Goal: Task Accomplishment & Management: Manage account settings

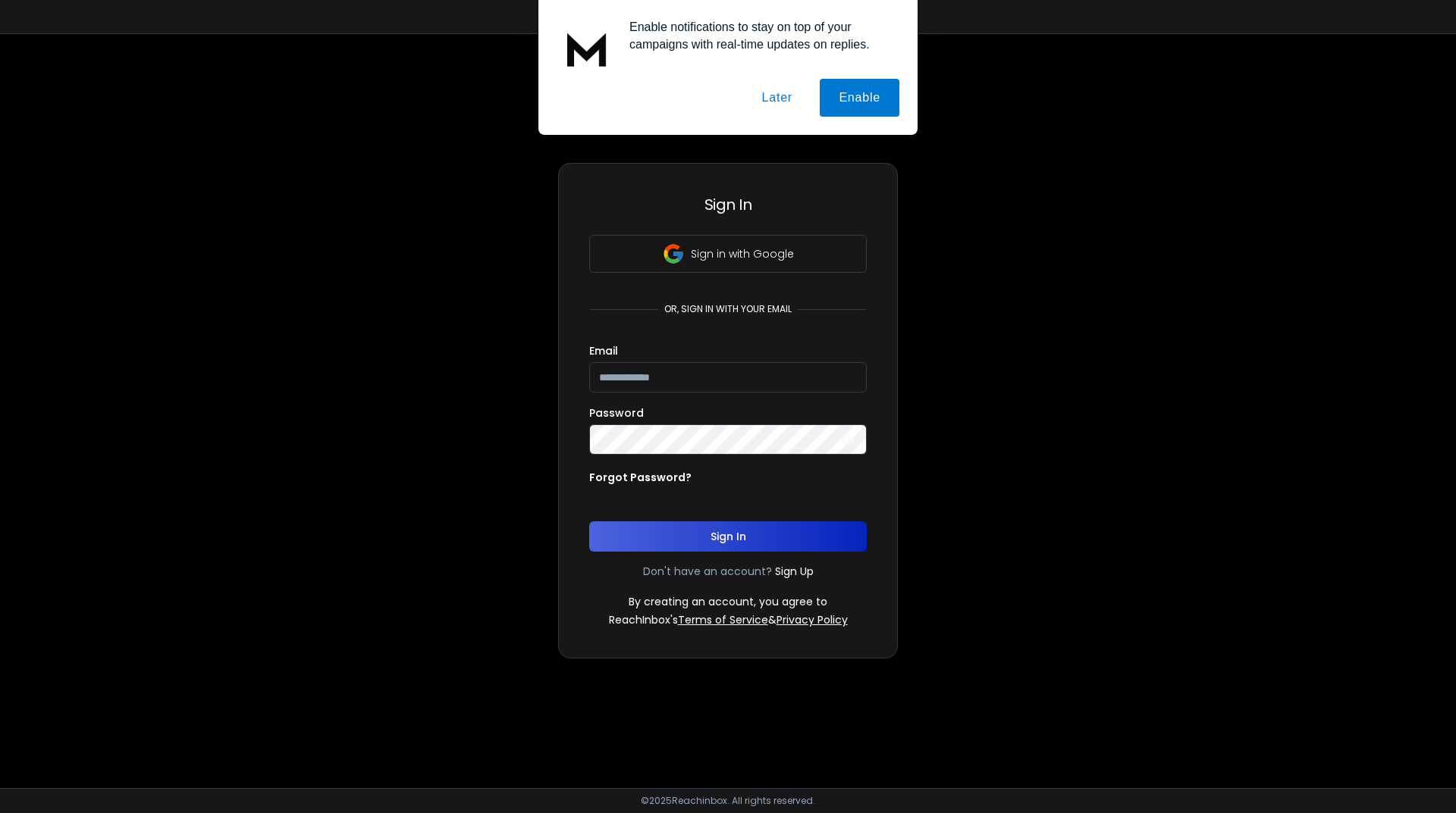
click at [628, 347] on div "Email" at bounding box center [728, 351] width 278 height 11
click at [628, 381] on input "email" at bounding box center [728, 377] width 278 height 30
paste input "**********"
type input "**********"
click at [695, 536] on button "Sign In" at bounding box center [728, 536] width 278 height 30
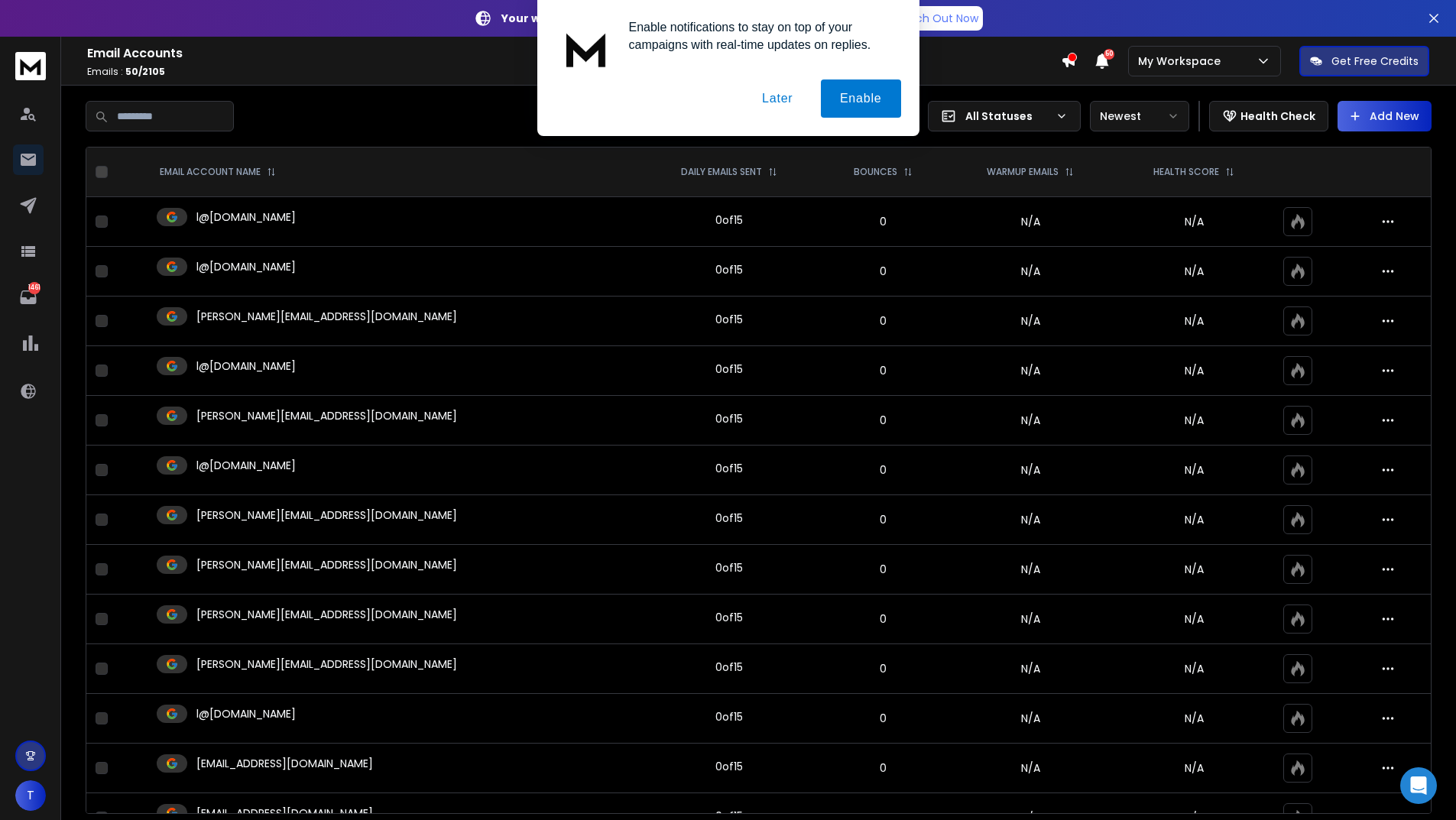
click at [784, 104] on button "Later" at bounding box center [776, 98] width 68 height 38
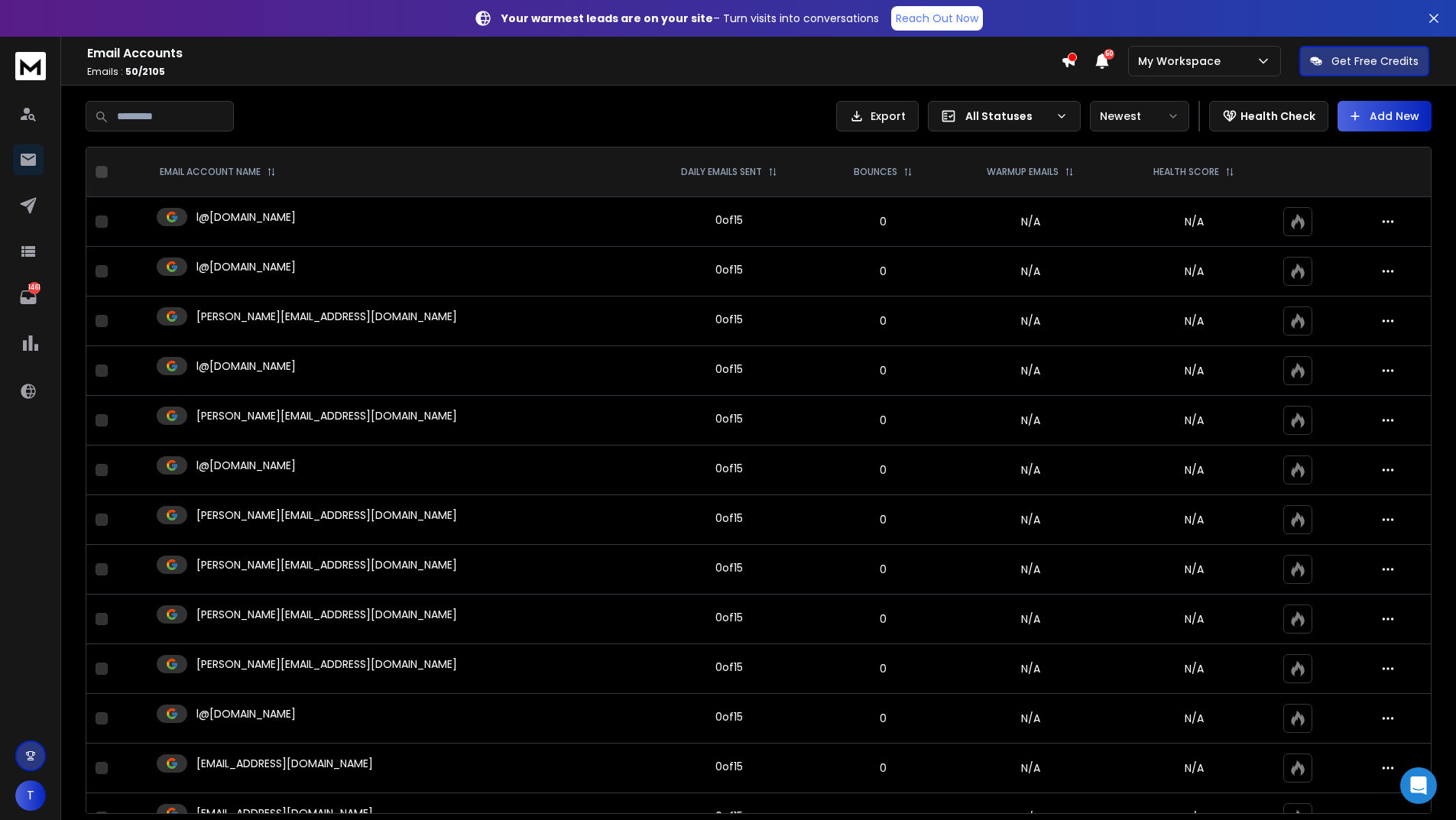
click at [1373, 115] on button "Add New" at bounding box center [1385, 116] width 94 height 30
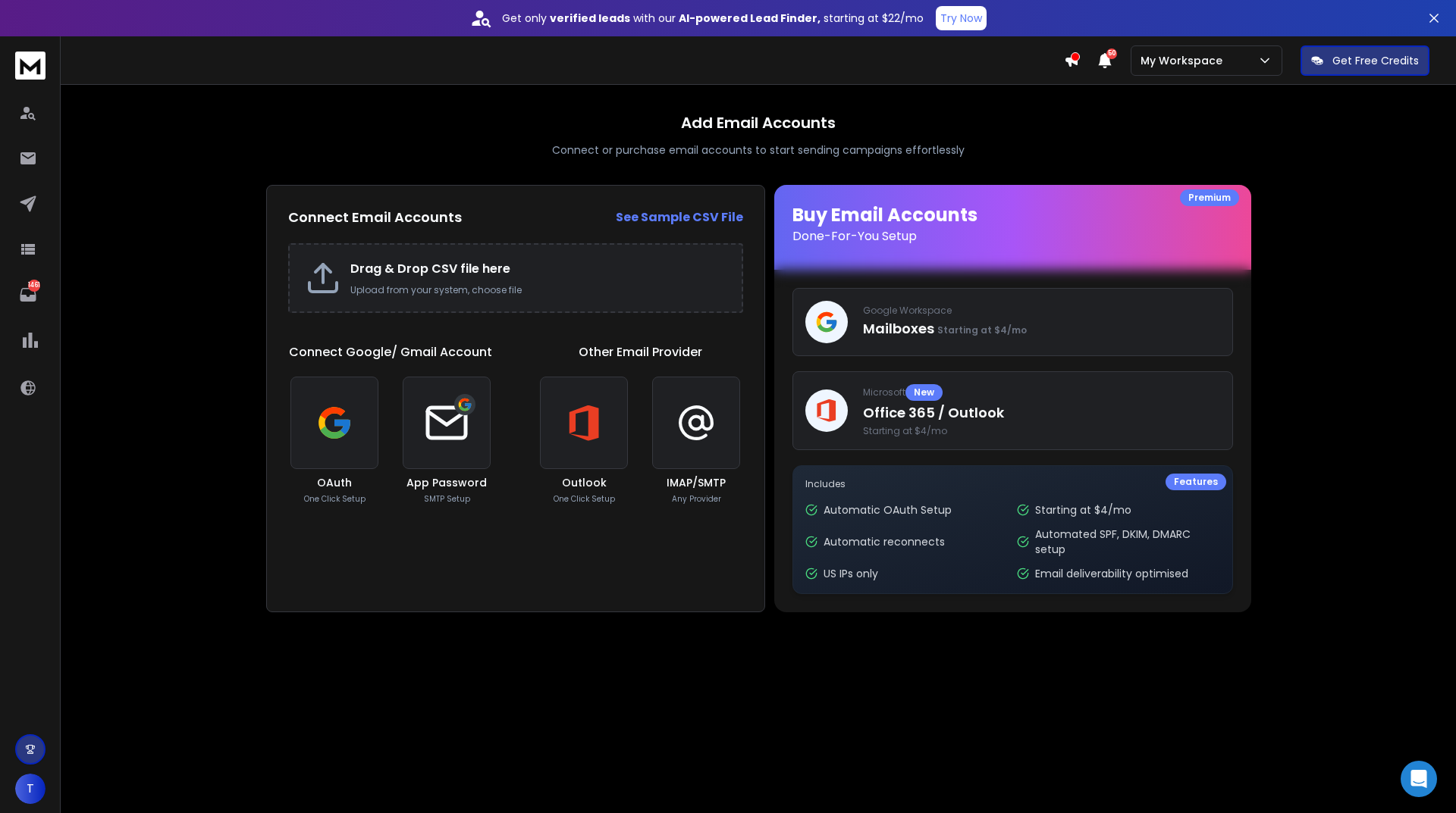
click at [308, 430] on div at bounding box center [335, 423] width 88 height 92
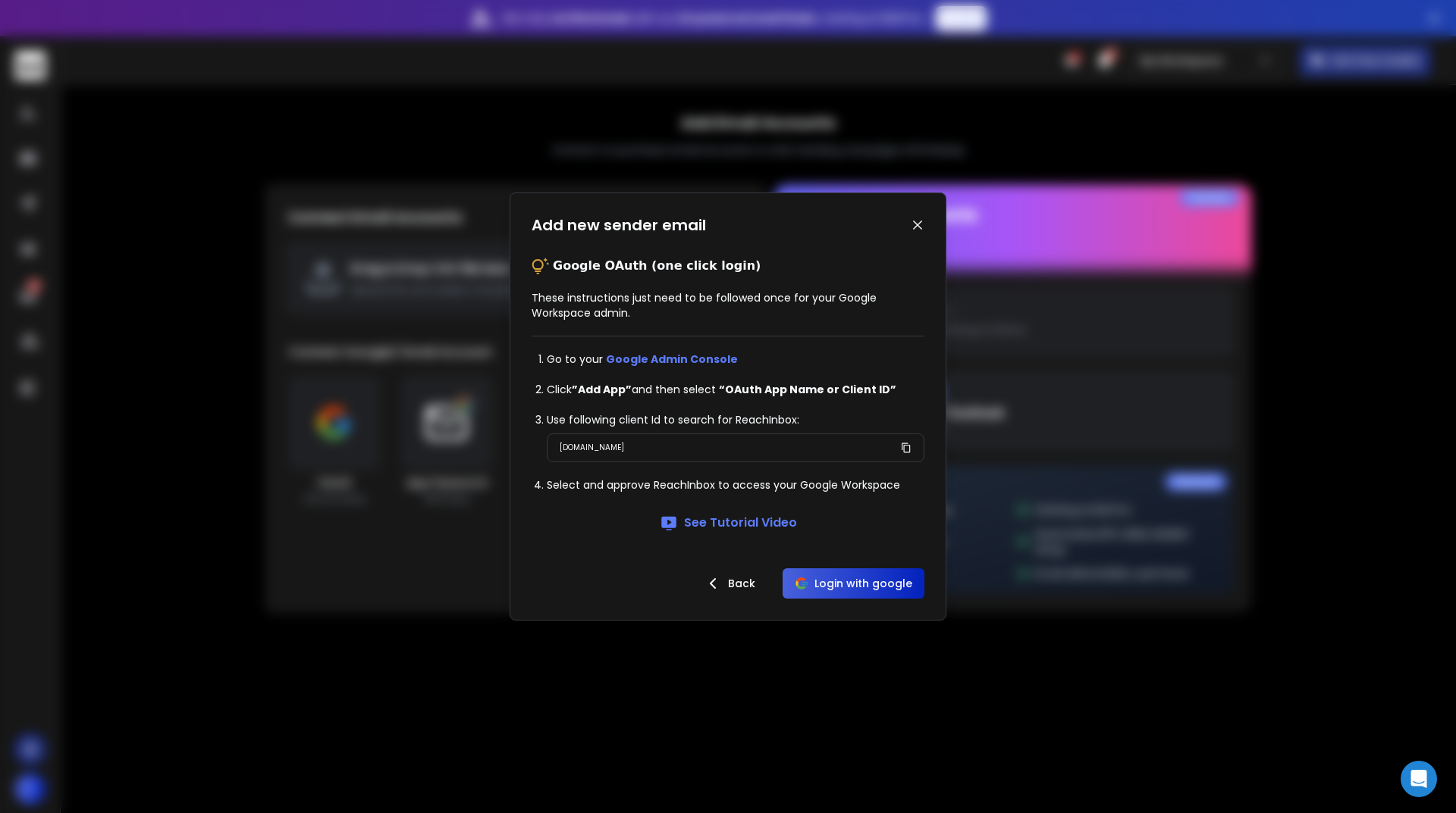
click at [828, 582] on button "Login with google" at bounding box center [853, 583] width 142 height 30
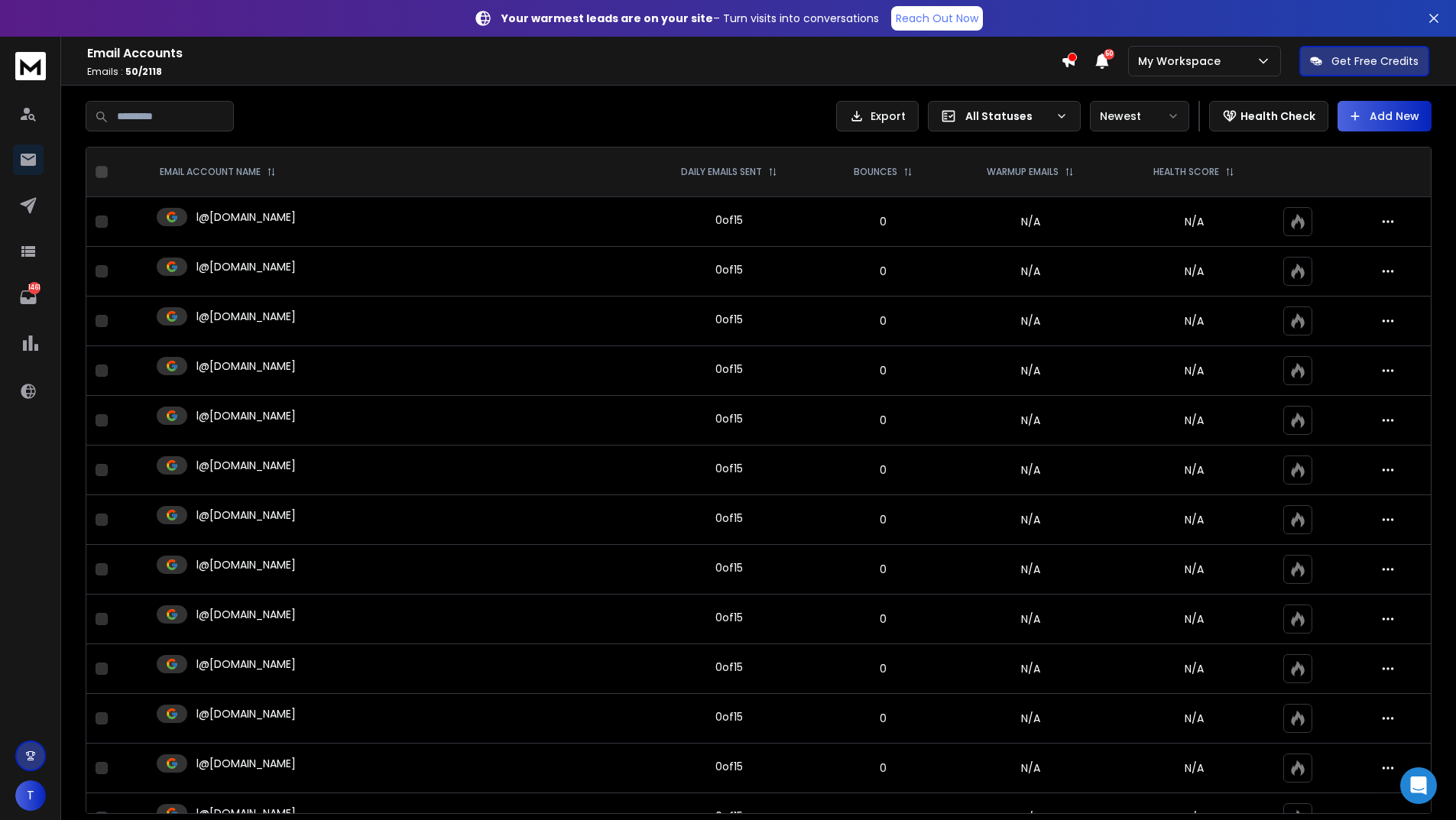
click at [1396, 112] on button "Add New" at bounding box center [1385, 116] width 94 height 30
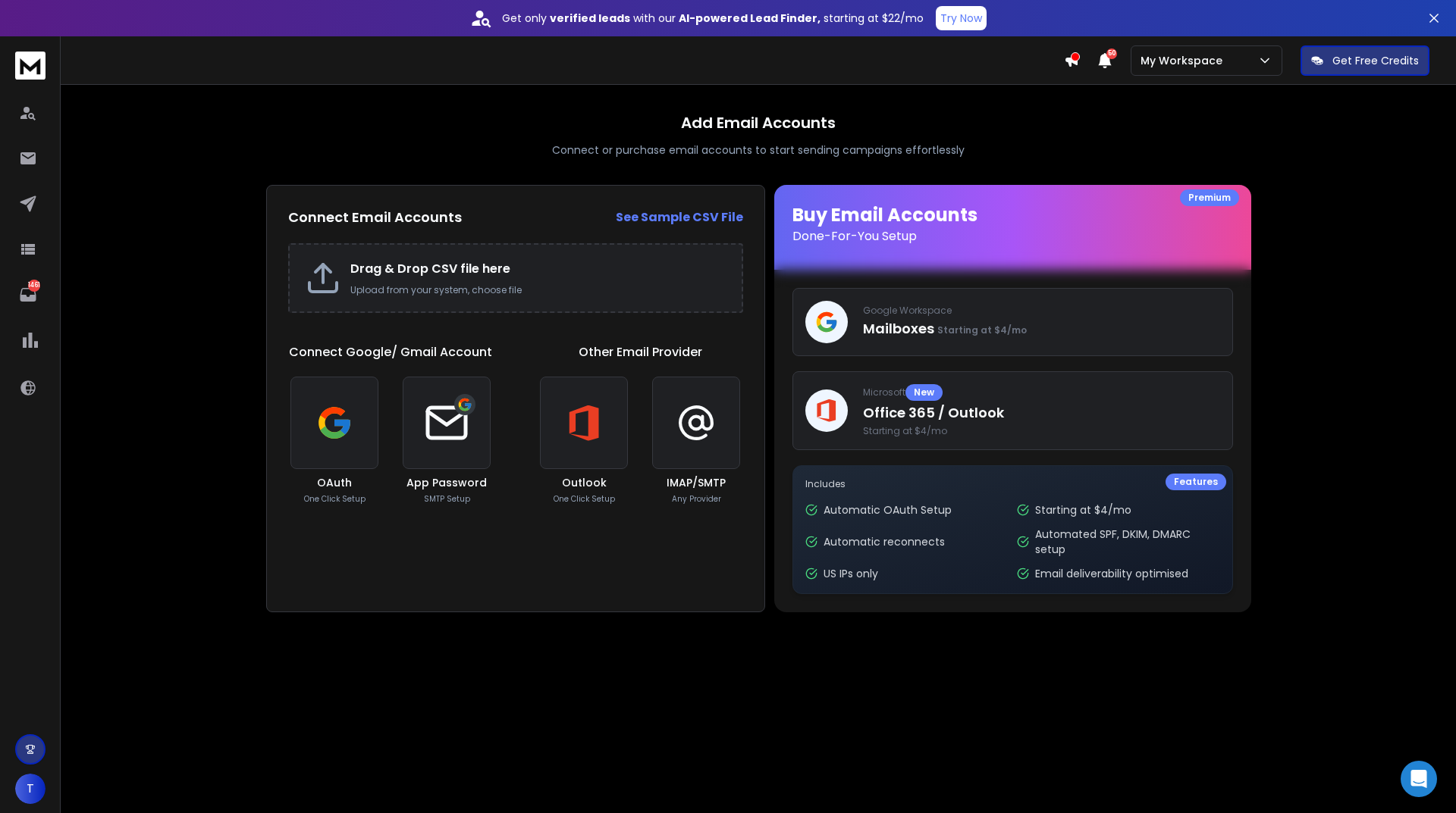
click at [325, 444] on icon at bounding box center [334, 423] width 38 height 46
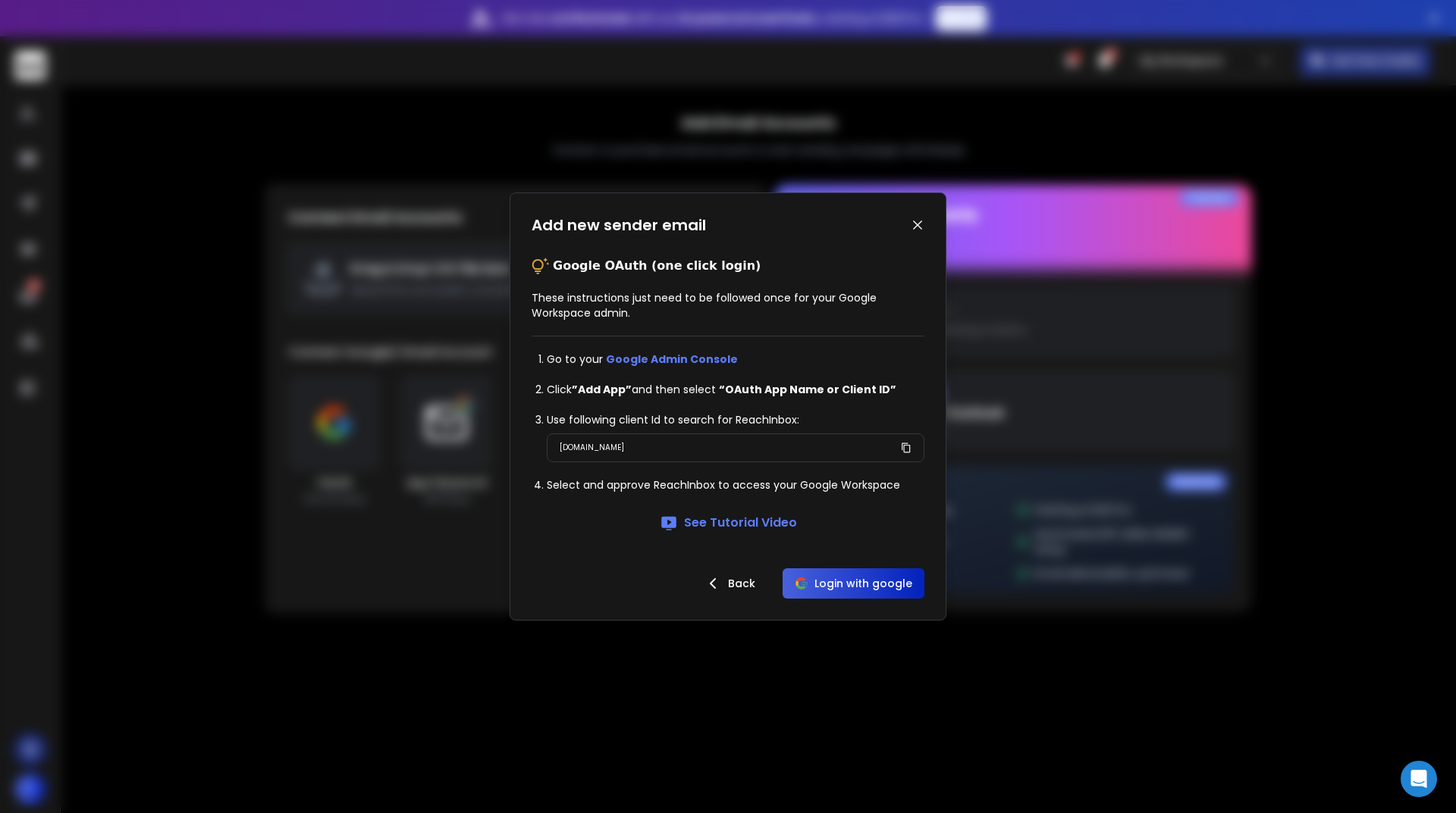
click at [851, 582] on button "Login with google" at bounding box center [853, 583] width 142 height 30
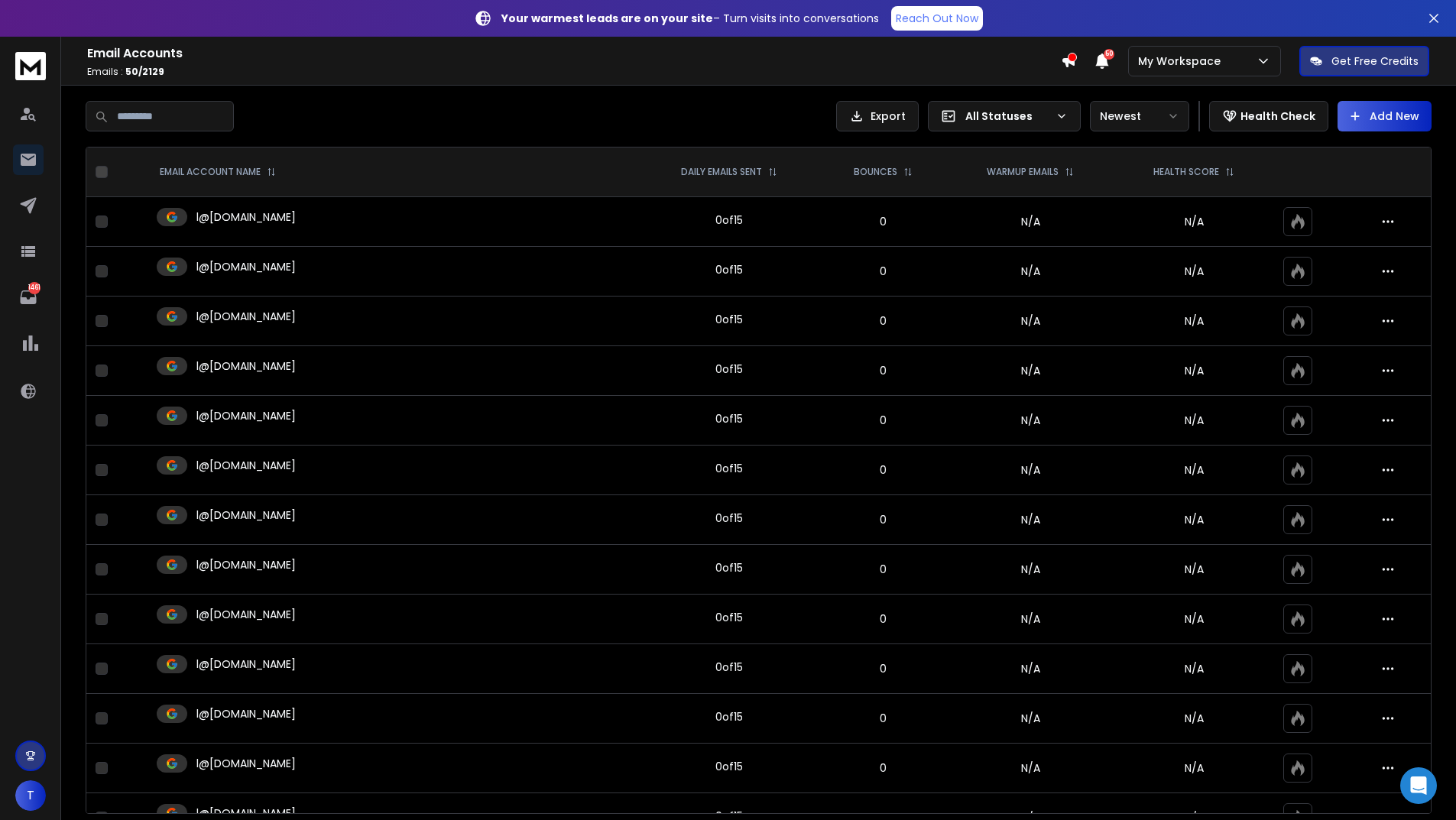
click at [1406, 112] on button "Add New" at bounding box center [1385, 116] width 94 height 30
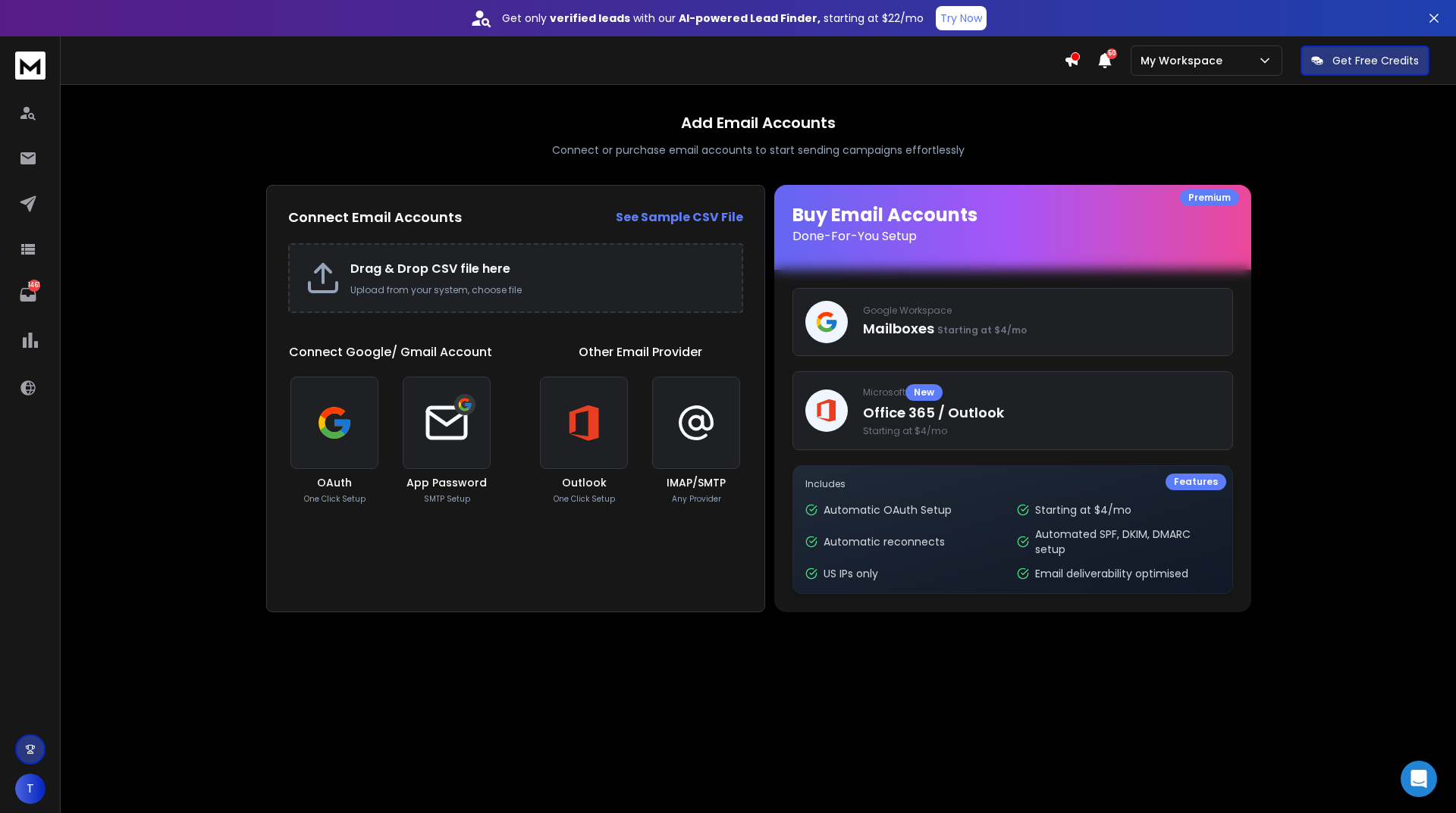
click at [334, 392] on div at bounding box center [335, 423] width 88 height 92
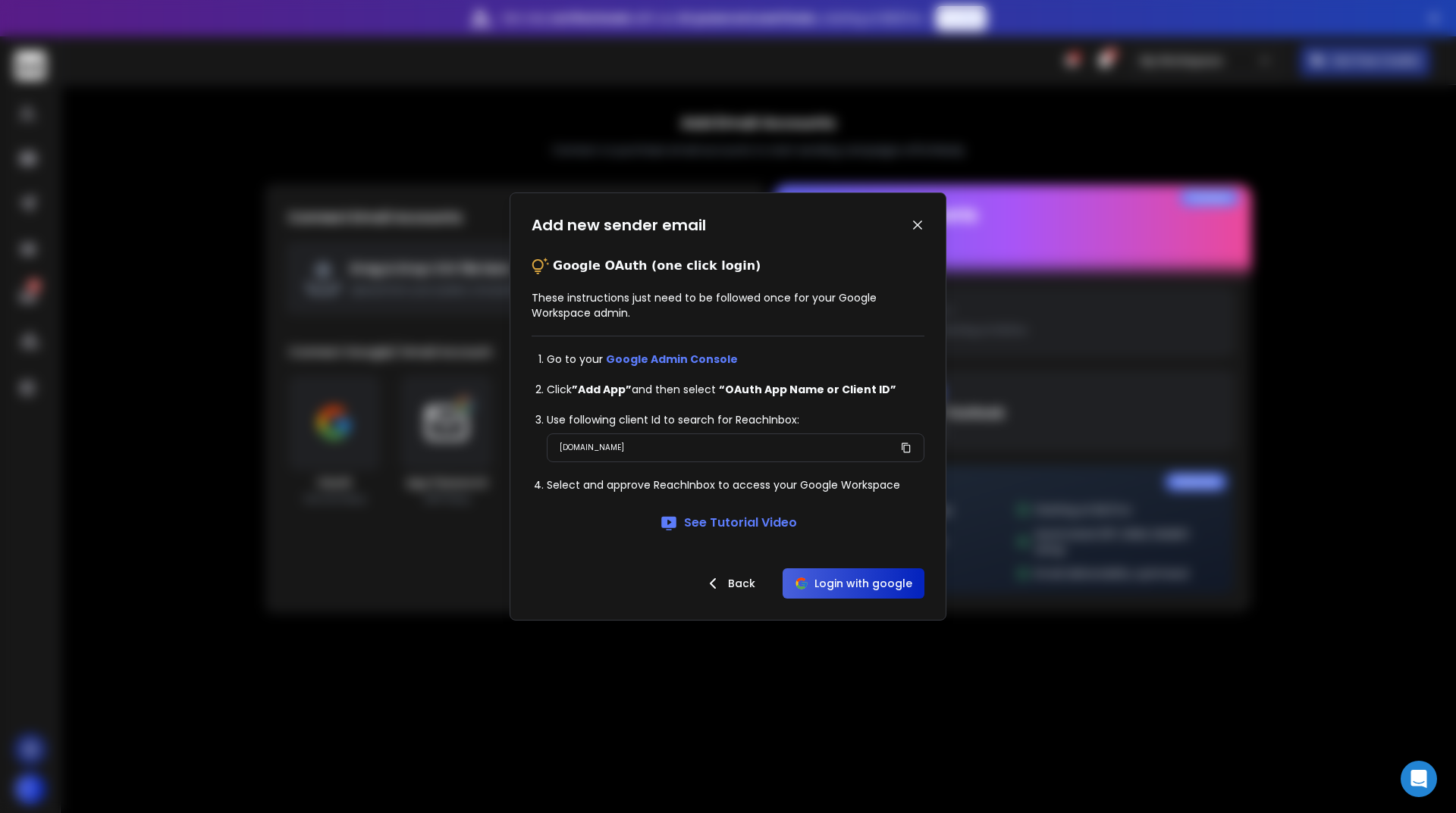
drag, startPoint x: 881, startPoint y: 617, endPoint x: 880, endPoint y: 606, distance: 11.0
click at [881, 617] on div "Add new sender email Google OAuth (one click login) These instructions just nee…" at bounding box center [728, 407] width 437 height 428
click at [870, 582] on button "Login with google" at bounding box center [853, 583] width 142 height 30
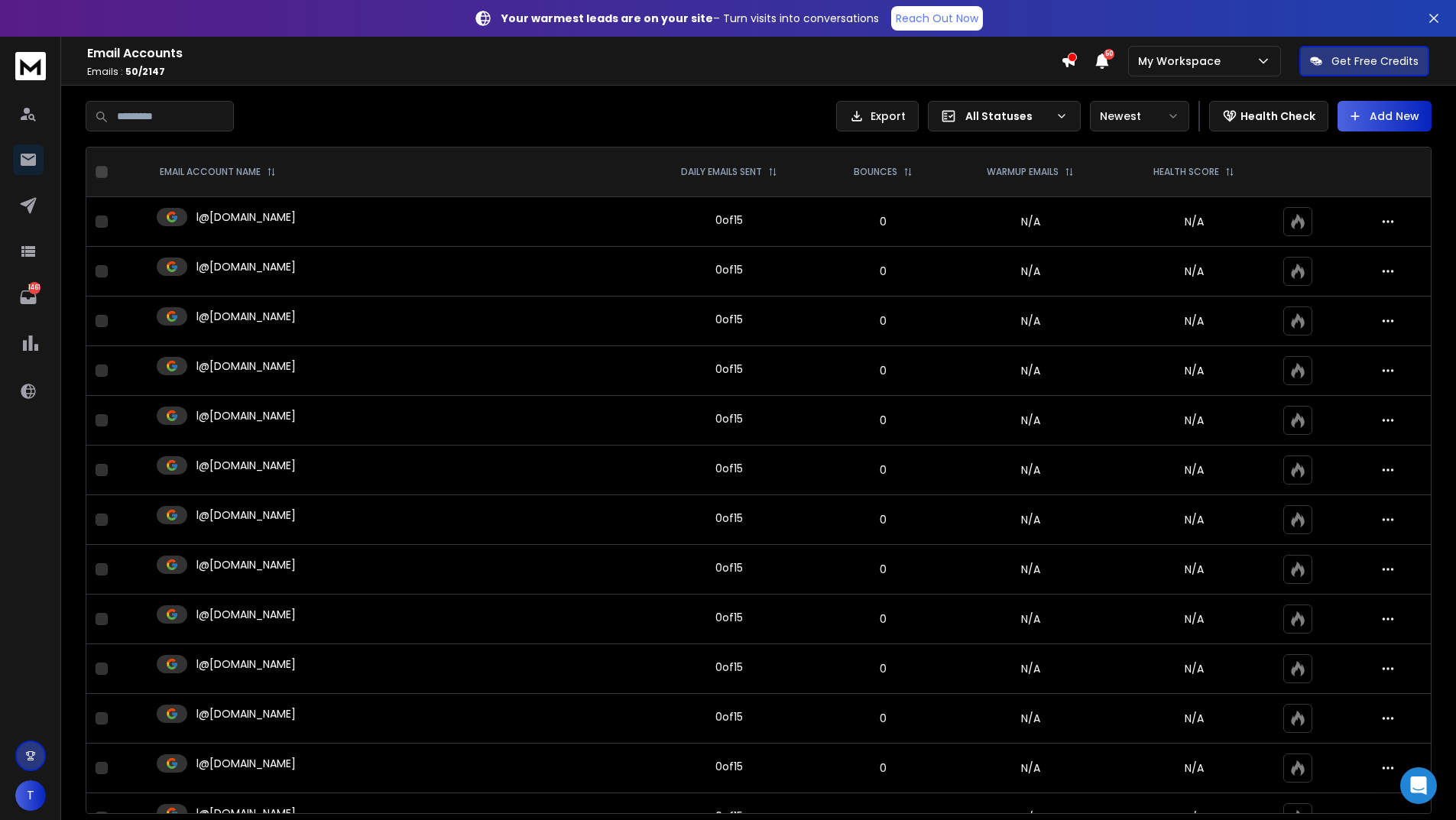
click at [1404, 99] on div "Export All Statuses Newest Health Check Add New EMAIL ACCOUNT NAME DAILY EMAILS…" at bounding box center [759, 457] width 1395 height 744
click at [1398, 112] on button "Add New" at bounding box center [1385, 116] width 94 height 30
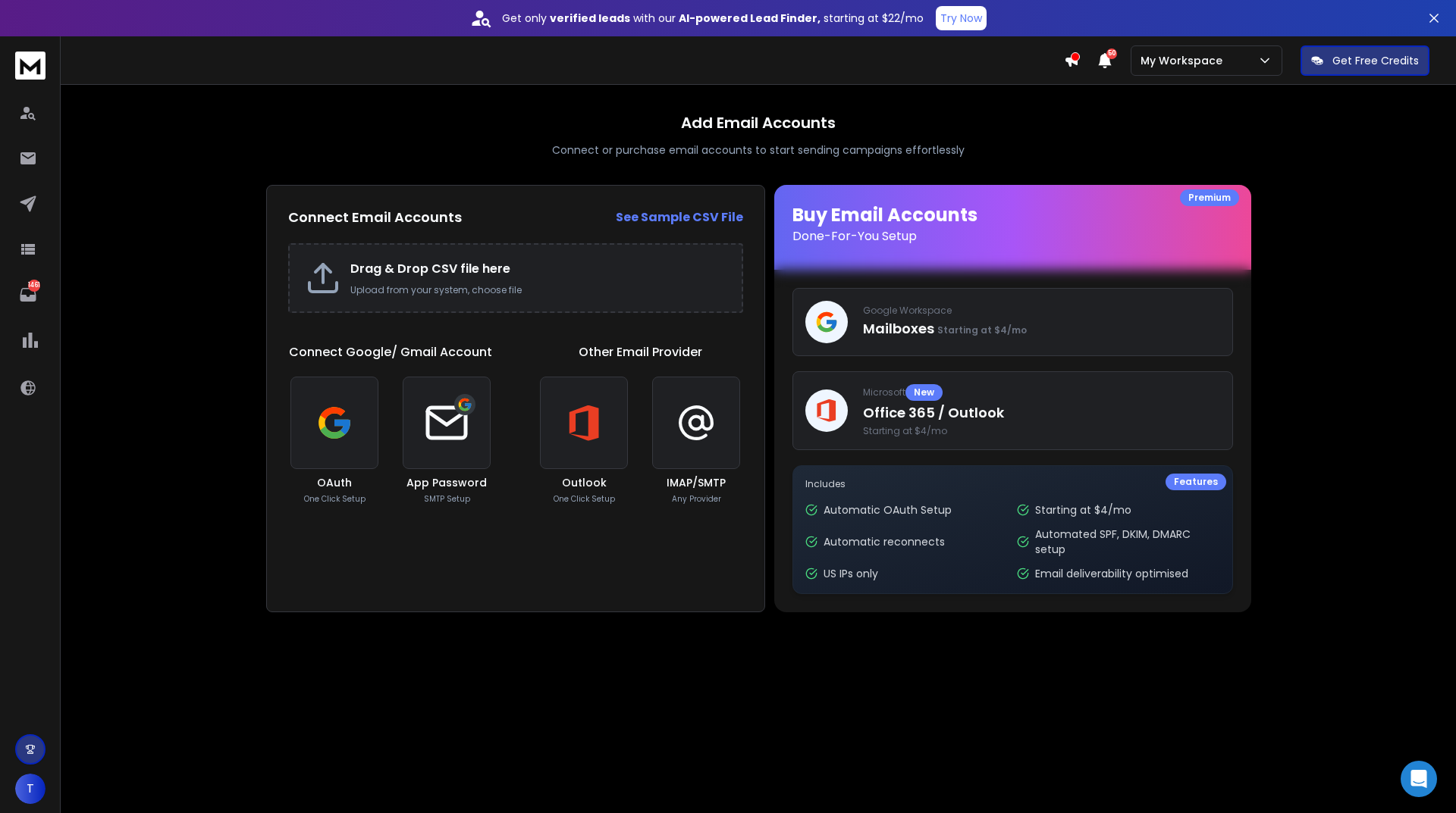
drag, startPoint x: 290, startPoint y: 435, endPoint x: 356, endPoint y: 454, distance: 68.7
click at [290, 436] on div "Connect Email Accounts See Sample CSV File Drag & Drop CSV file here Upload fro…" at bounding box center [516, 398] width 499 height 427
click at [338, 449] on div at bounding box center [335, 423] width 88 height 92
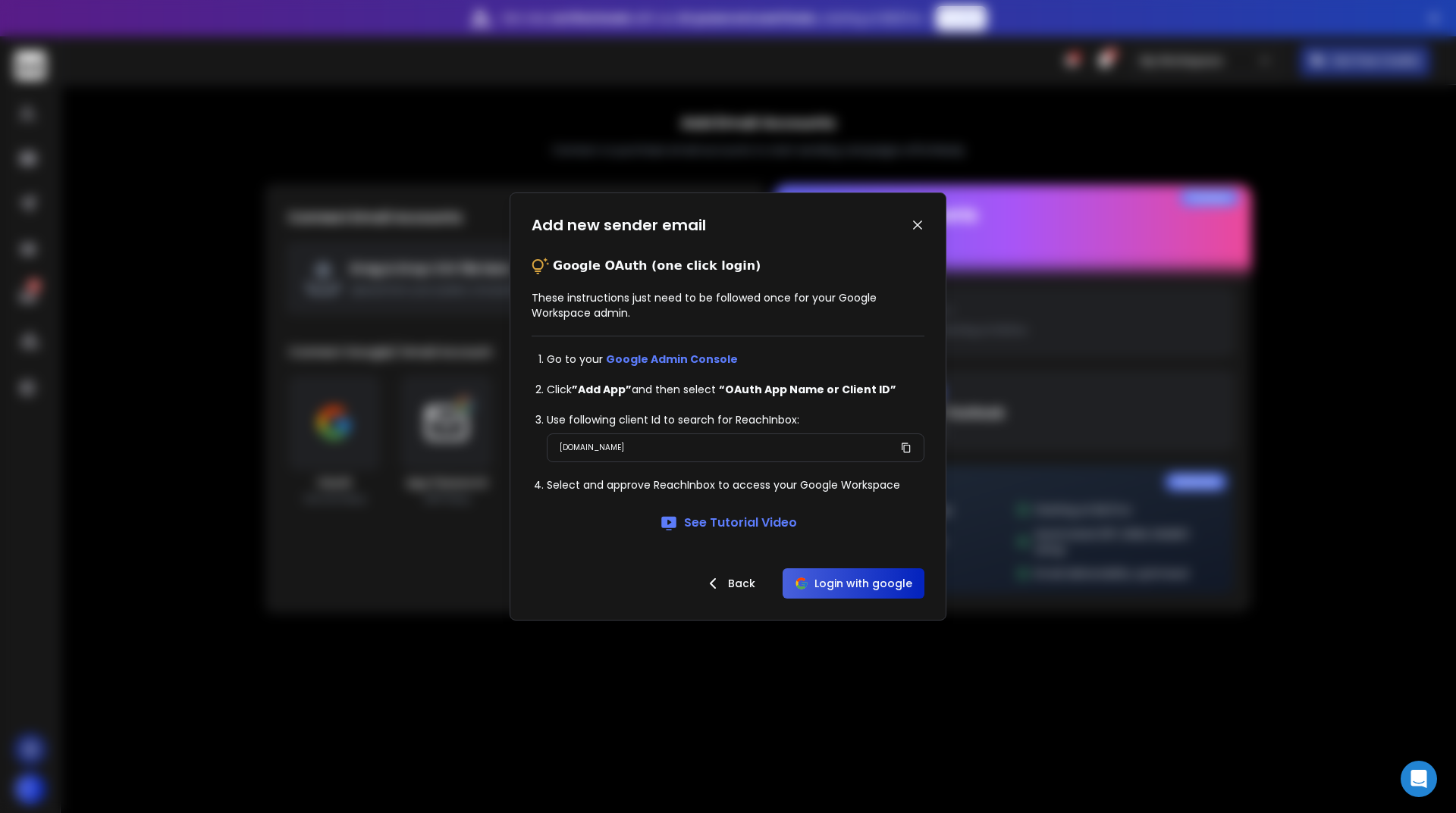
click at [813, 582] on button "Login with google" at bounding box center [853, 583] width 142 height 30
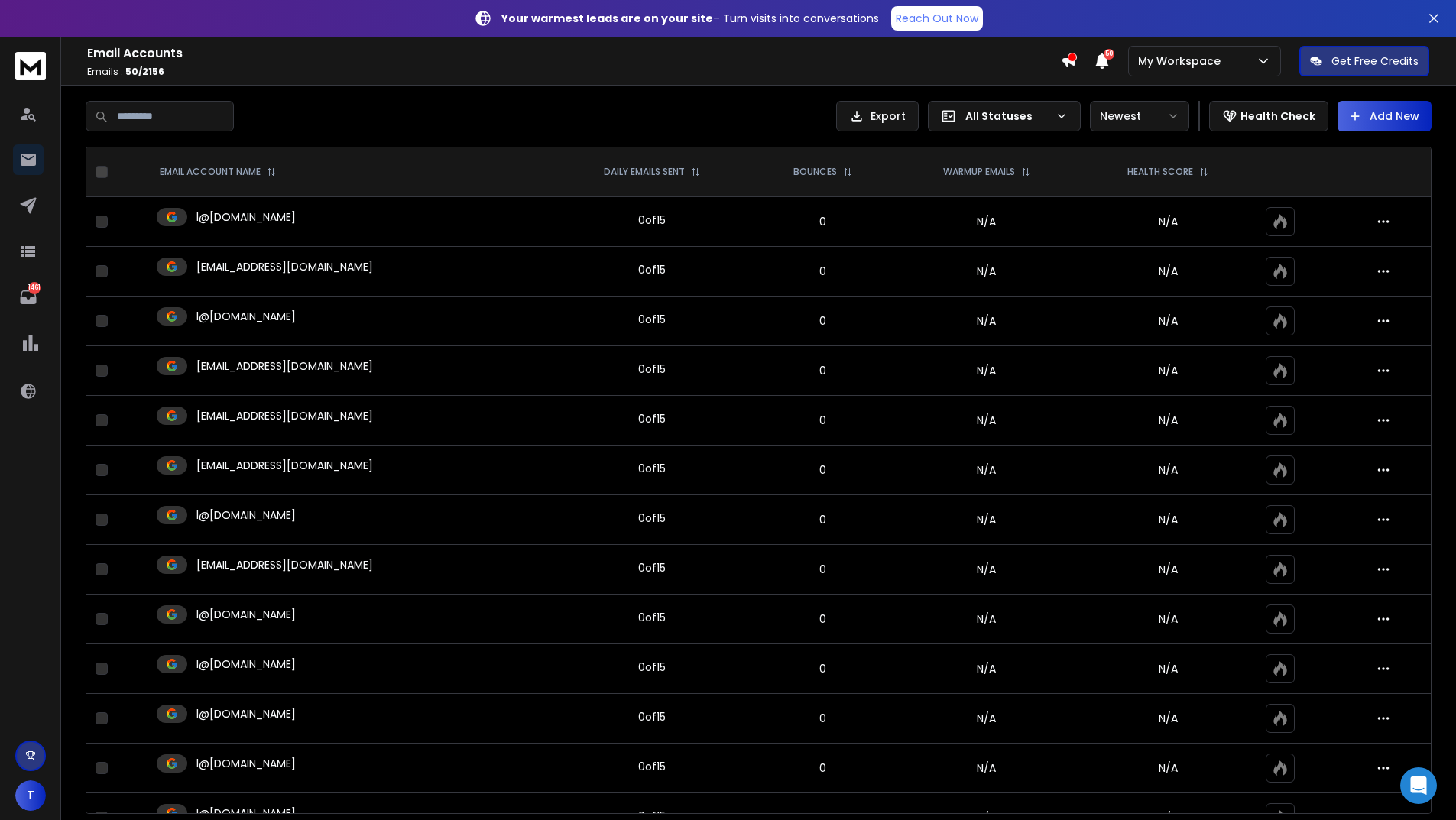
drag, startPoint x: 1361, startPoint y: 118, endPoint x: 1302, endPoint y: 166, distance: 76.1
click at [1358, 118] on icon at bounding box center [1356, 116] width 11 height 11
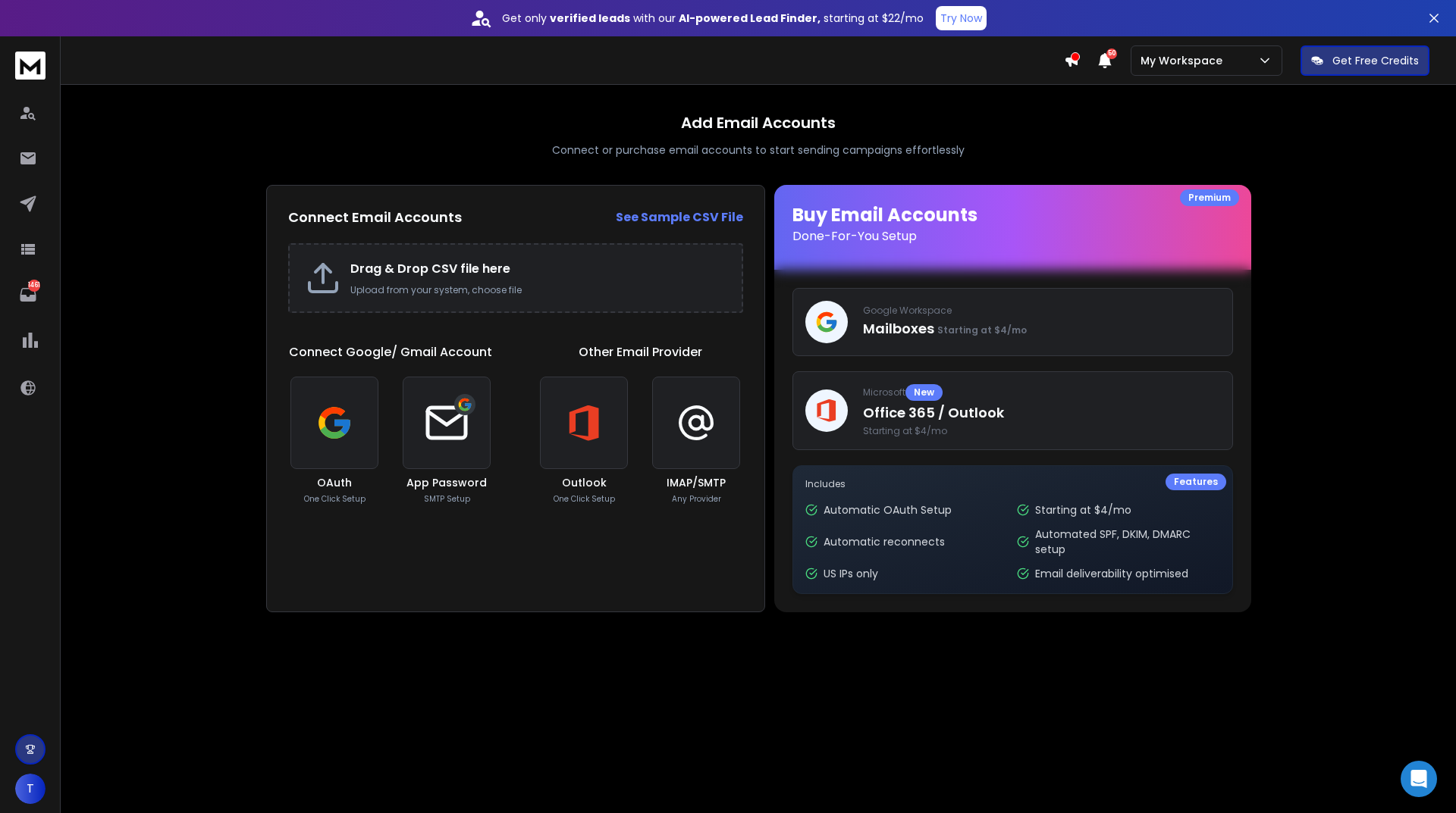
click at [316, 443] on div at bounding box center [335, 423] width 88 height 92
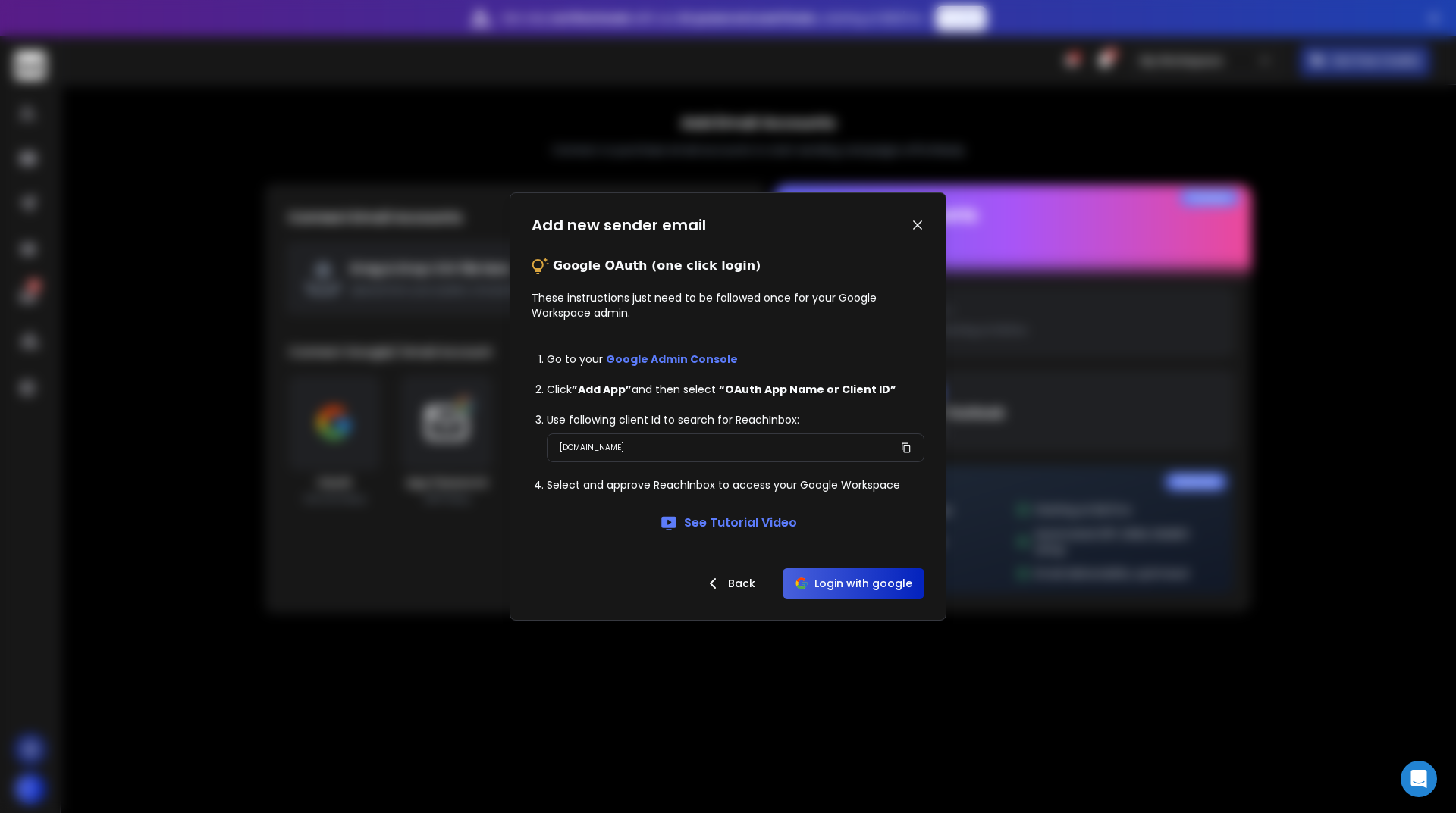
click at [797, 587] on button "Login with google" at bounding box center [853, 583] width 142 height 30
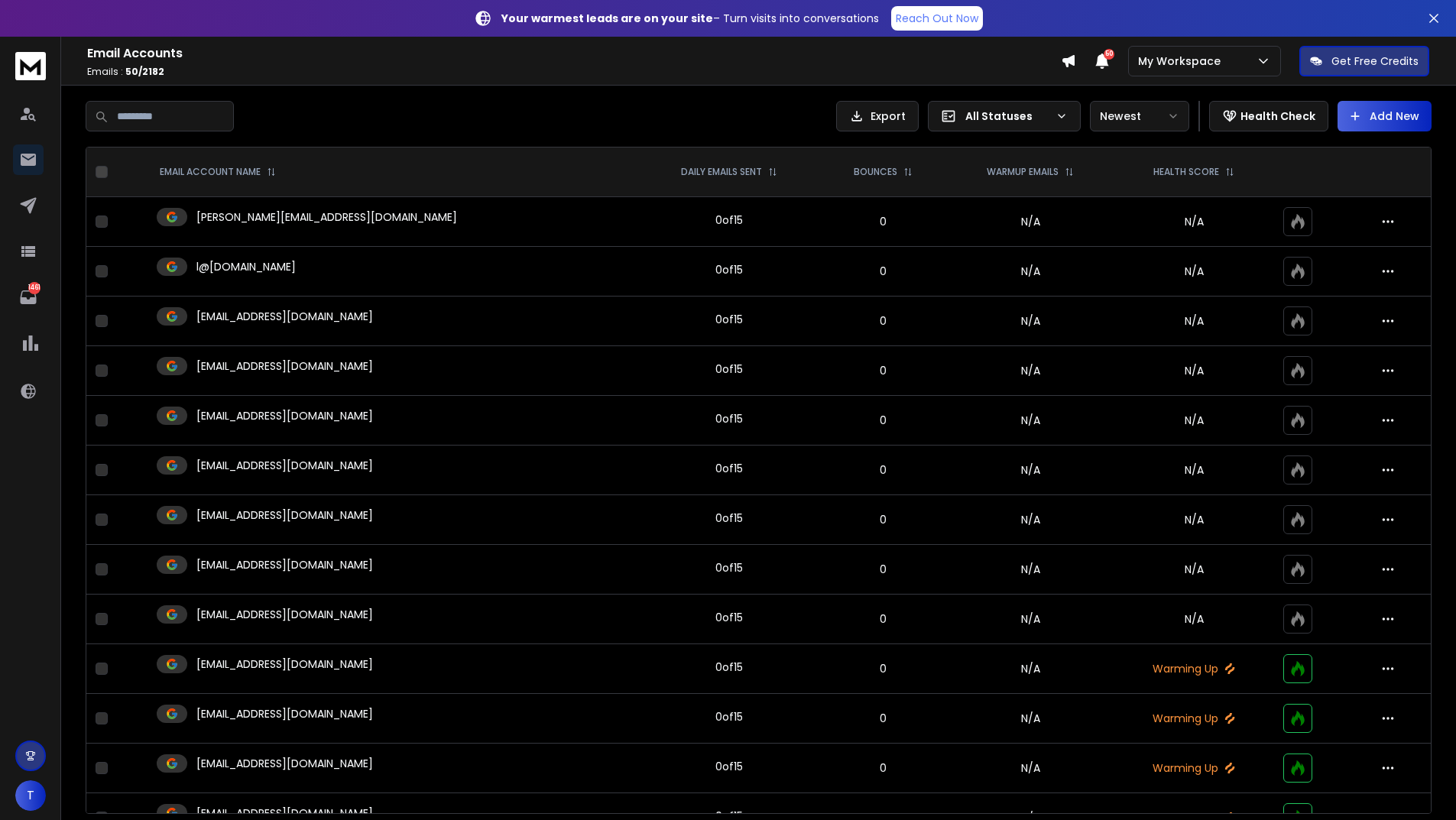
click at [1367, 114] on button "Add New" at bounding box center [1385, 116] width 94 height 30
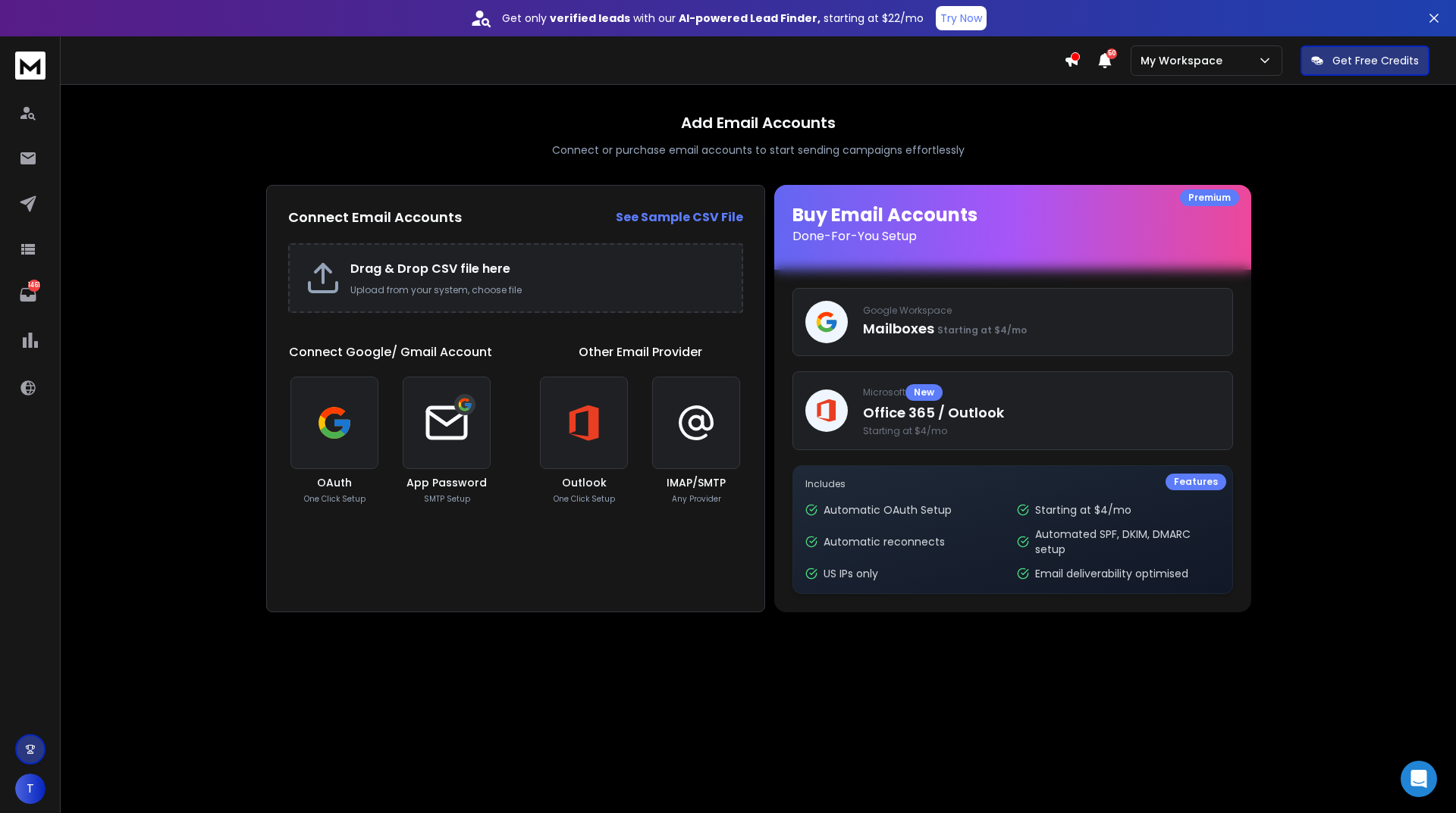
click at [363, 459] on div at bounding box center [335, 423] width 88 height 92
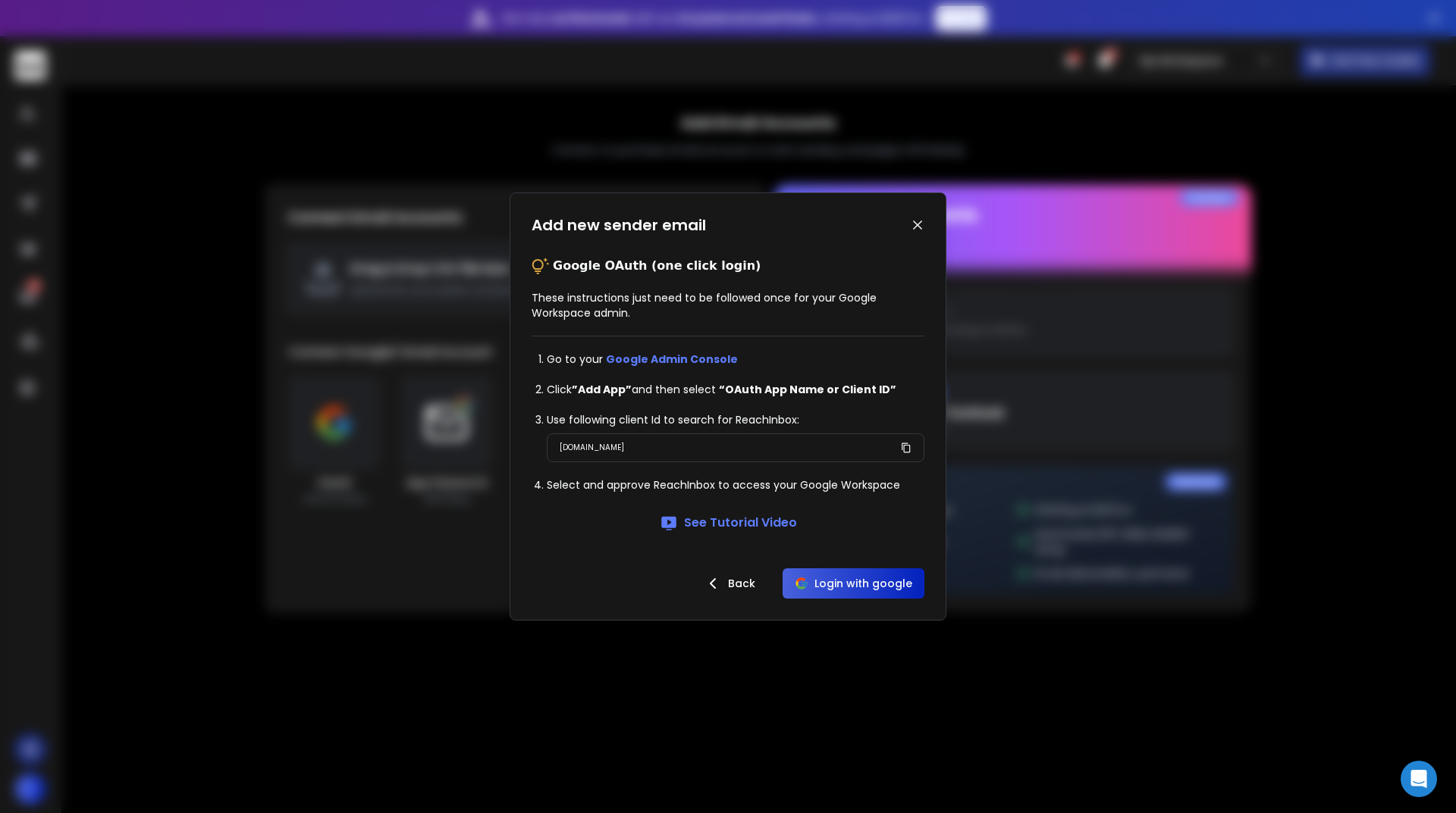
click at [807, 573] on button "Login with google" at bounding box center [853, 583] width 142 height 30
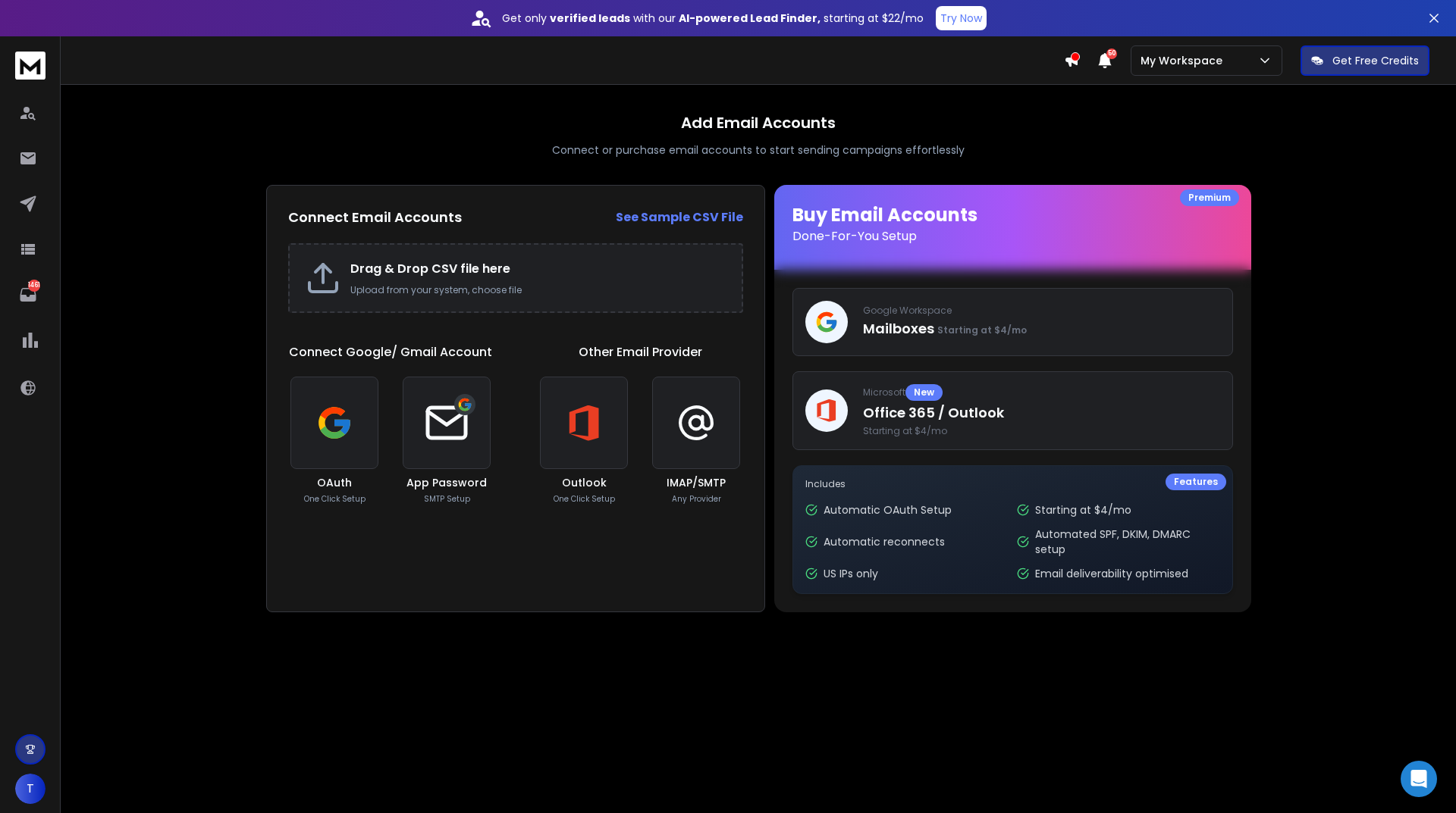
click at [363, 417] on div at bounding box center [335, 423] width 88 height 92
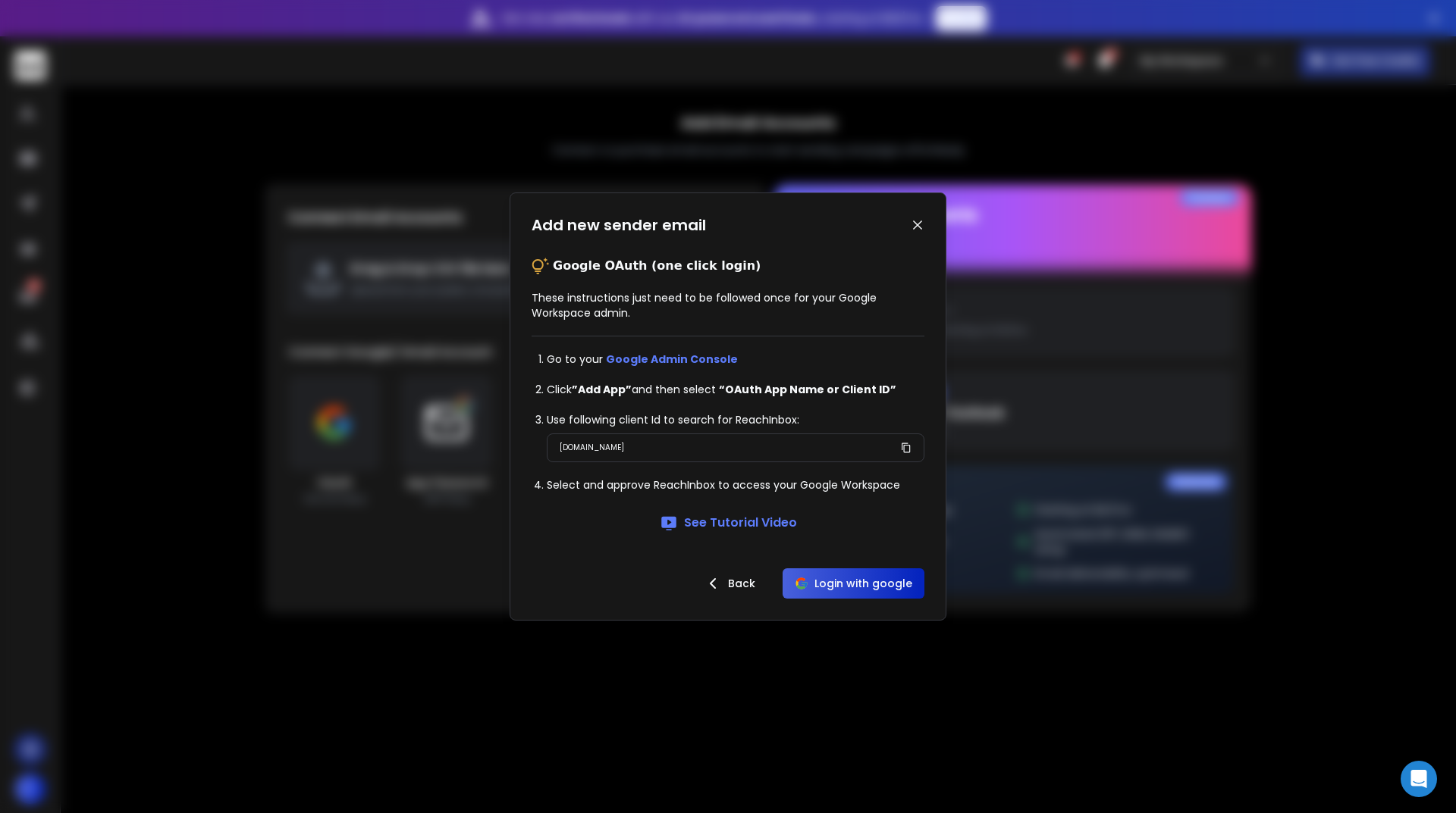
click at [867, 588] on button "Login with google" at bounding box center [853, 583] width 142 height 30
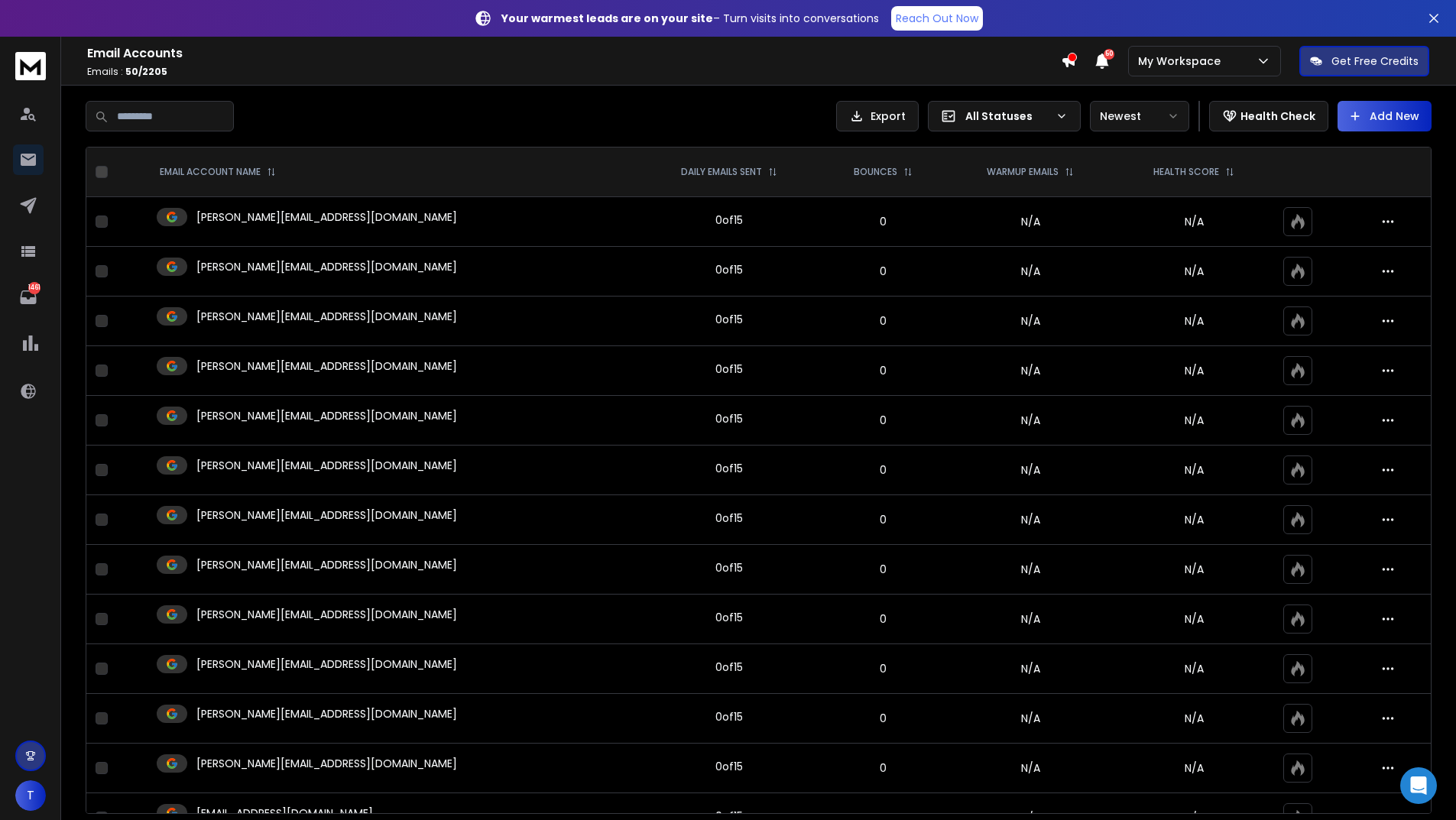
click at [1366, 112] on button "Add New" at bounding box center [1385, 116] width 94 height 30
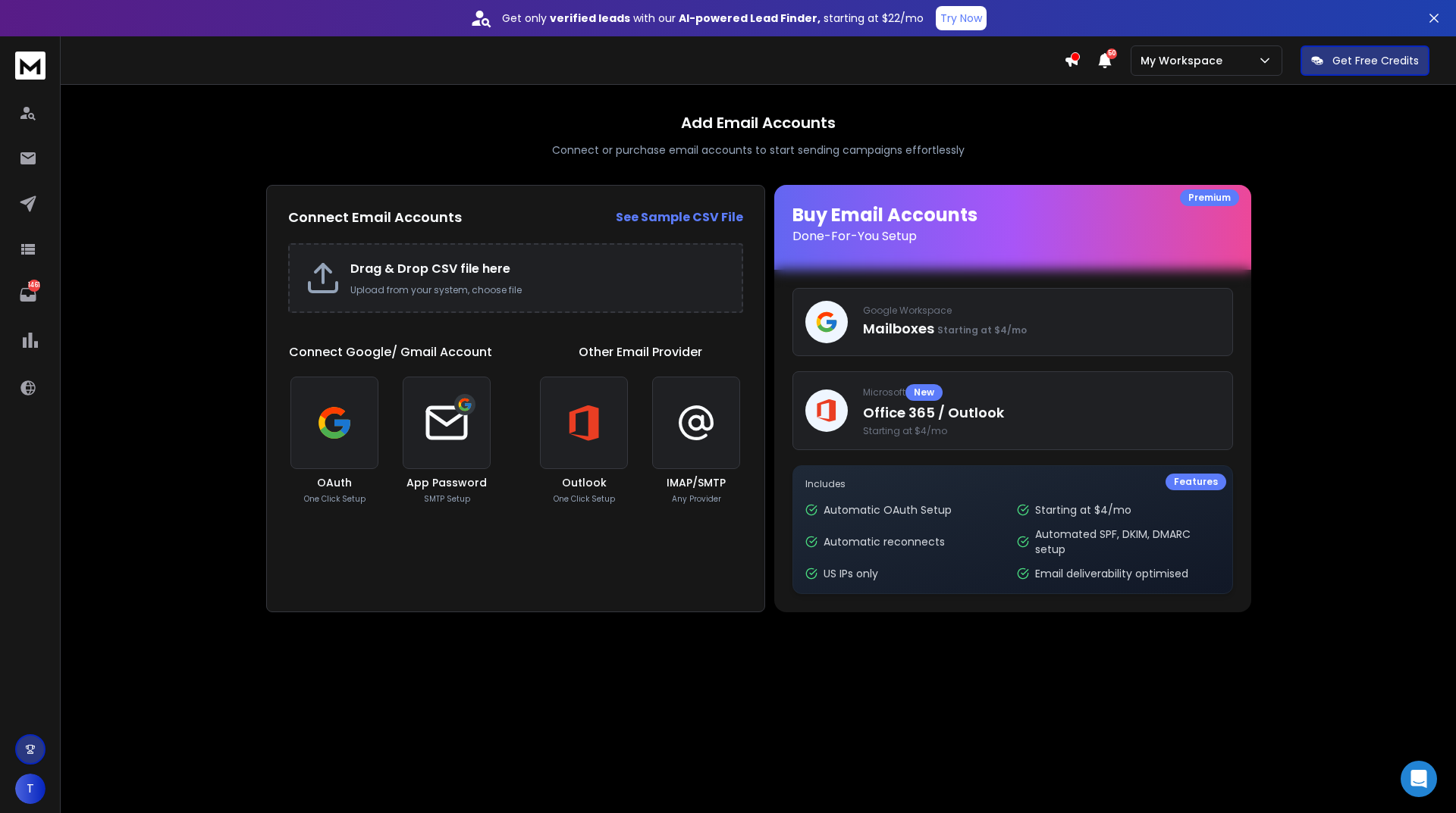
click at [342, 436] on icon at bounding box center [333, 432] width 25 height 13
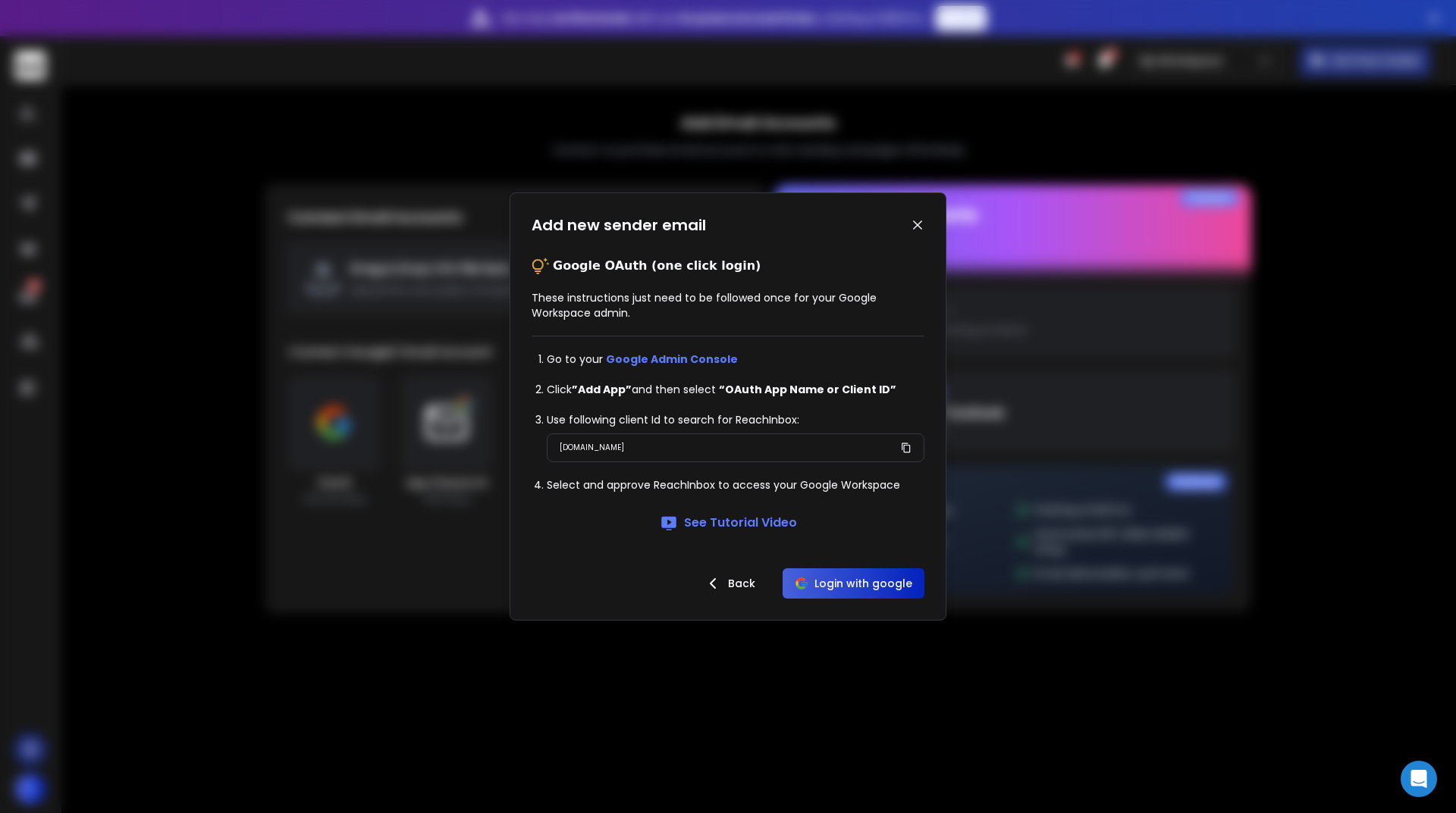
click at [823, 595] on button "Login with google" at bounding box center [853, 583] width 142 height 30
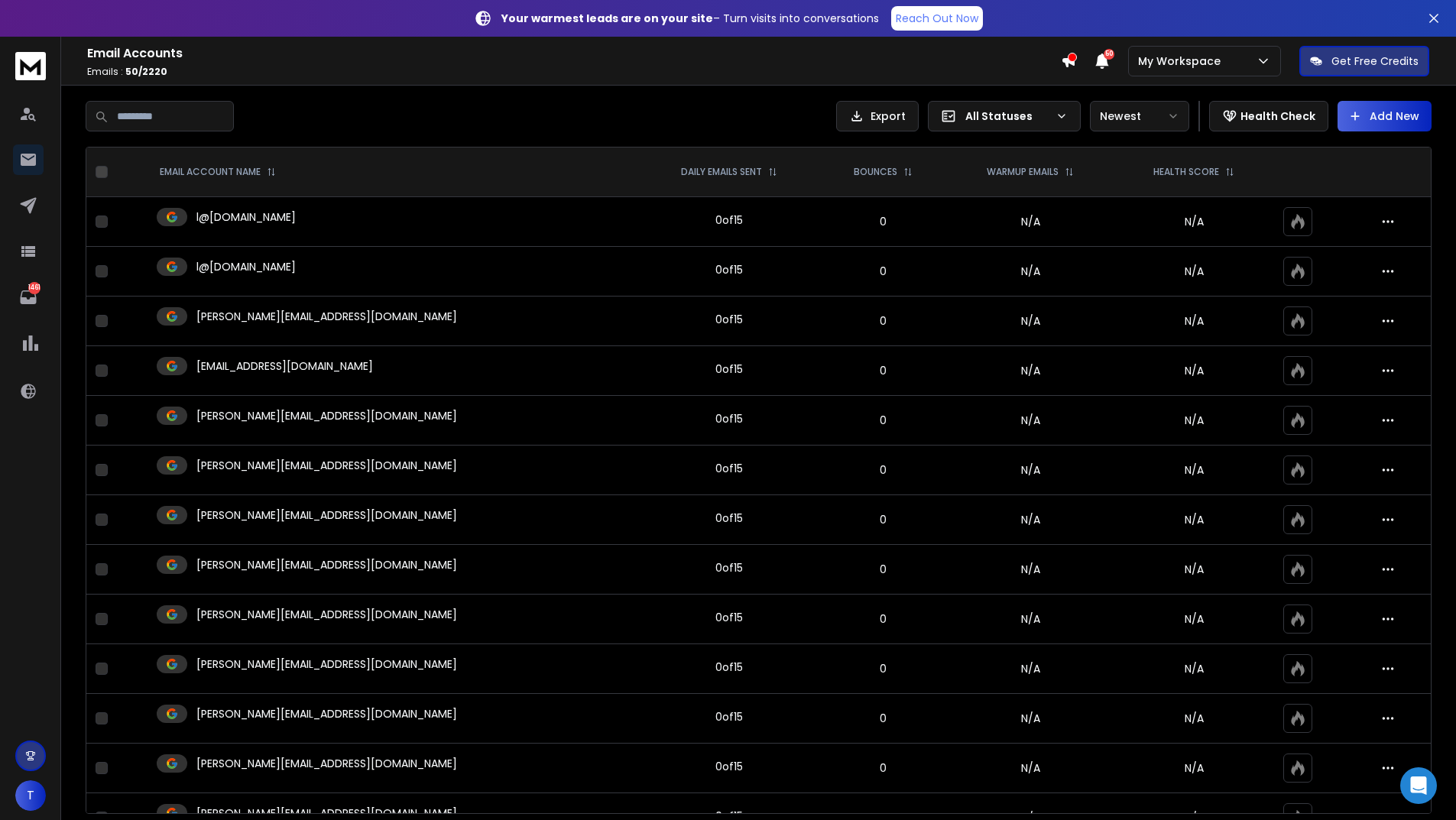
click at [1398, 94] on div "Export All Statuses Newest Health Check Add New EMAIL ACCOUNT NAME DAILY EMAILS…" at bounding box center [759, 457] width 1395 height 744
click at [1394, 106] on button "Add New" at bounding box center [1385, 116] width 94 height 30
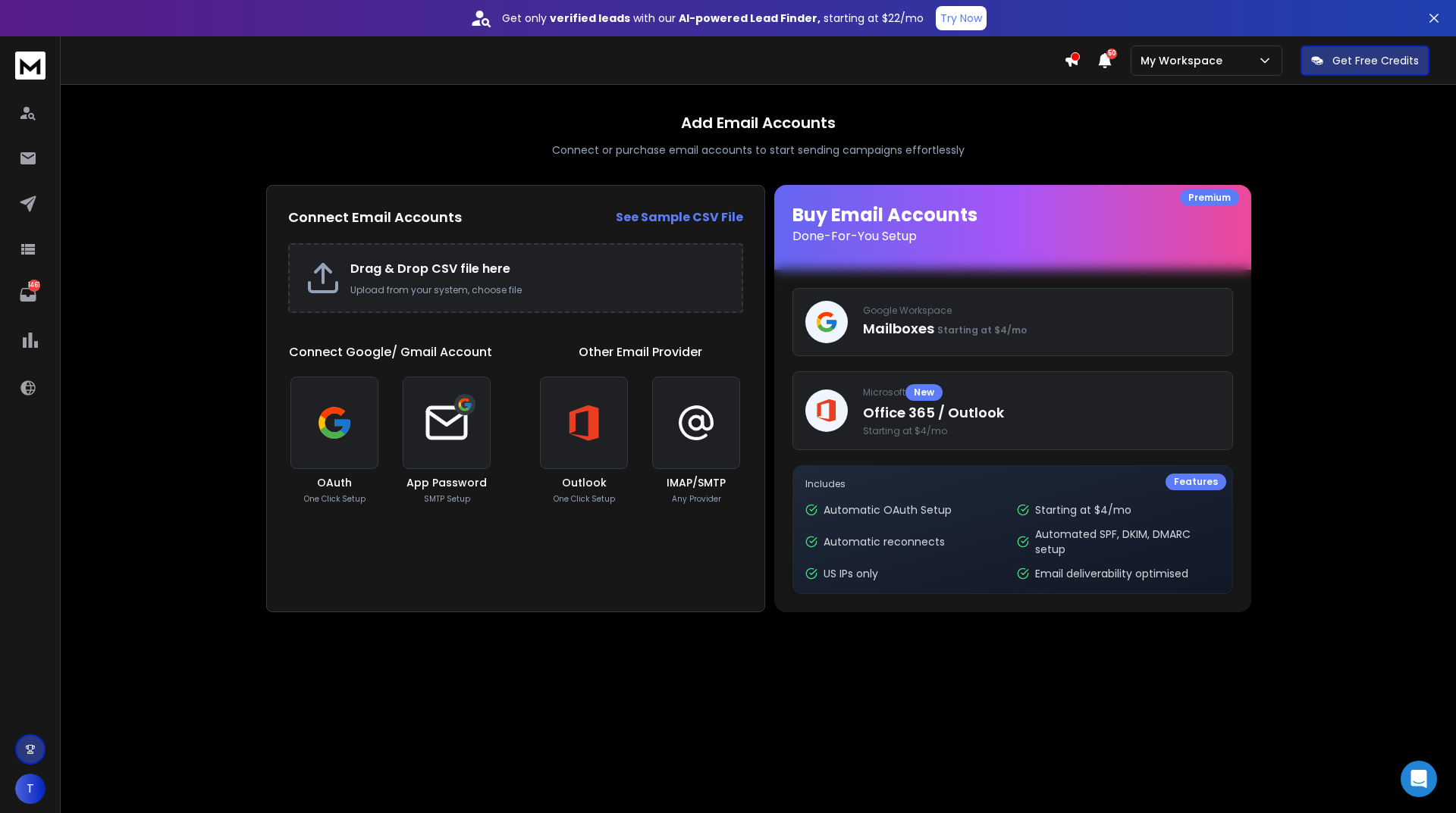
click at [286, 425] on div "Connect Email Accounts See Sample CSV File Drag & Drop CSV file here Upload fro…" at bounding box center [516, 398] width 499 height 427
click at [353, 440] on icon at bounding box center [334, 423] width 38 height 46
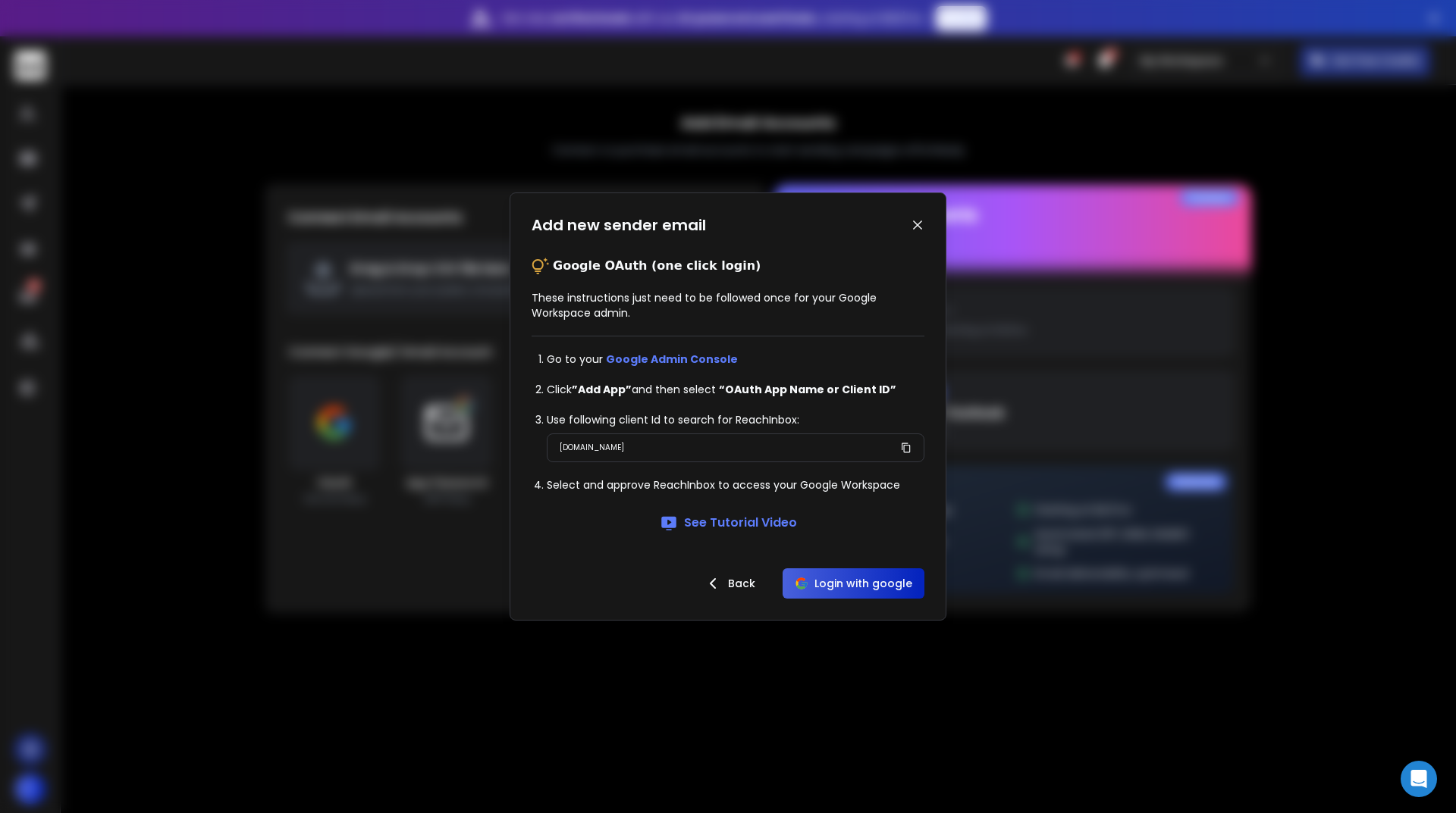
click at [851, 580] on button "Login with google" at bounding box center [853, 583] width 142 height 30
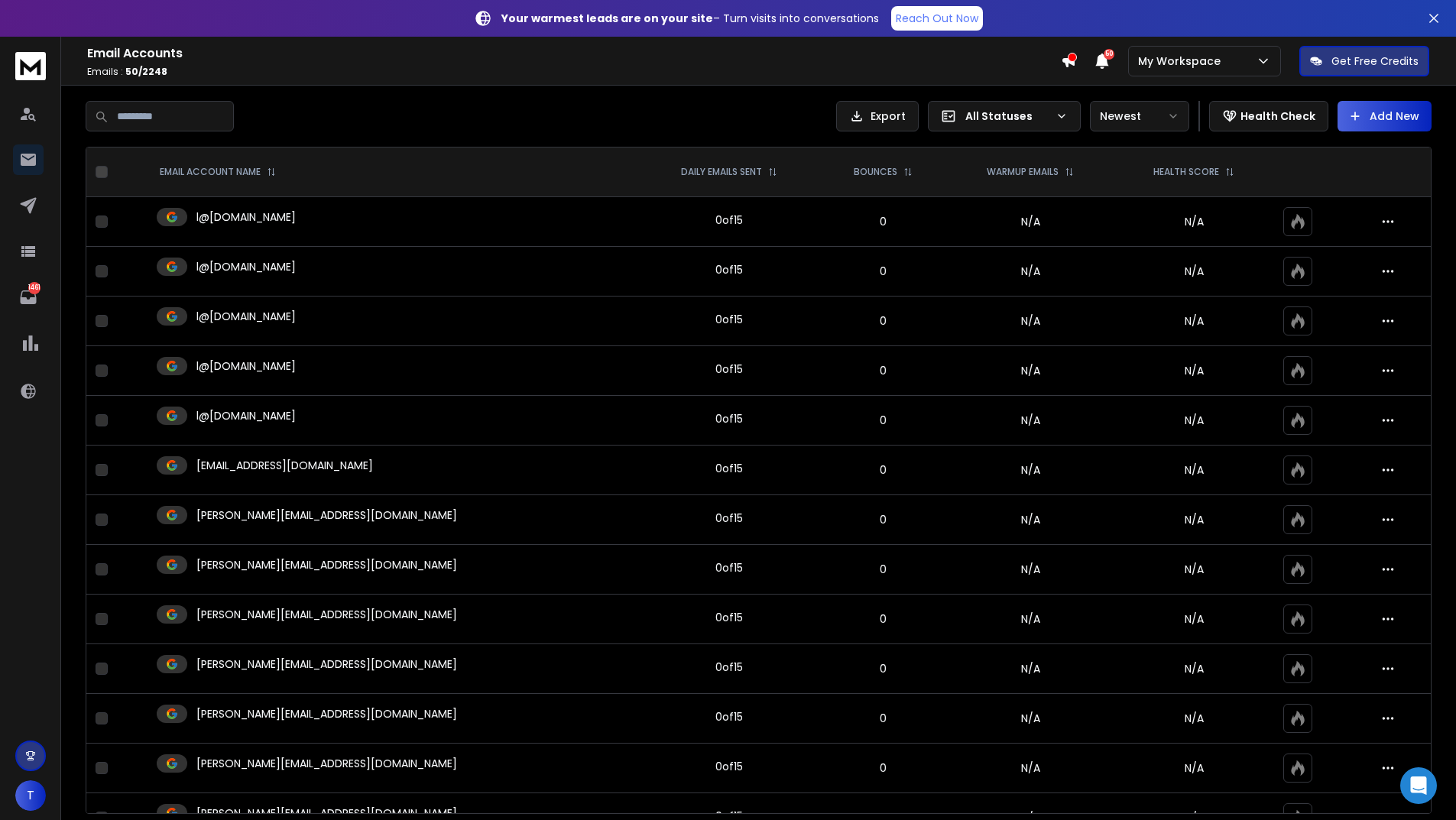
click at [1412, 126] on button "Add New" at bounding box center [1385, 116] width 94 height 30
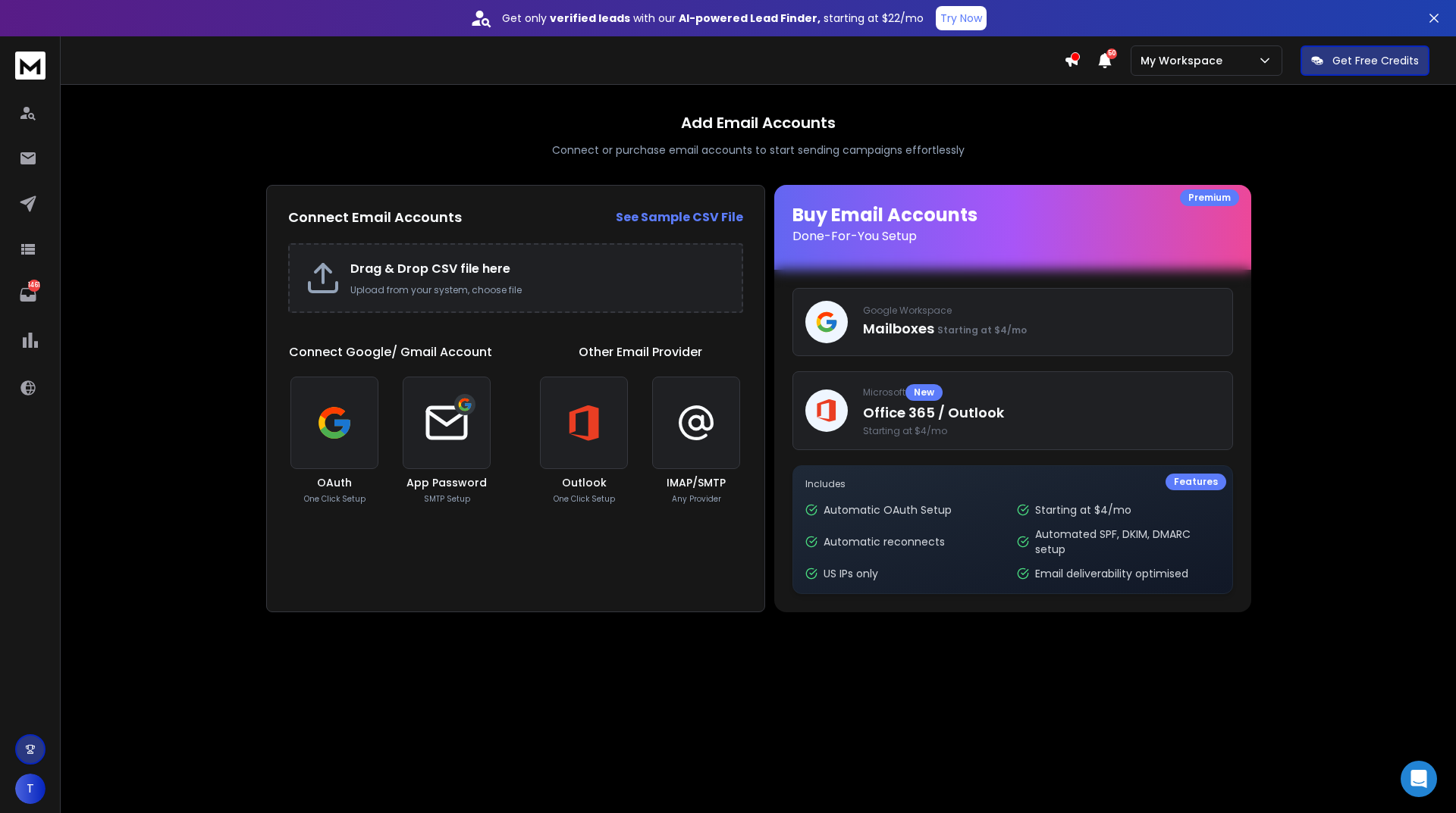
click at [373, 410] on div at bounding box center [335, 423] width 88 height 92
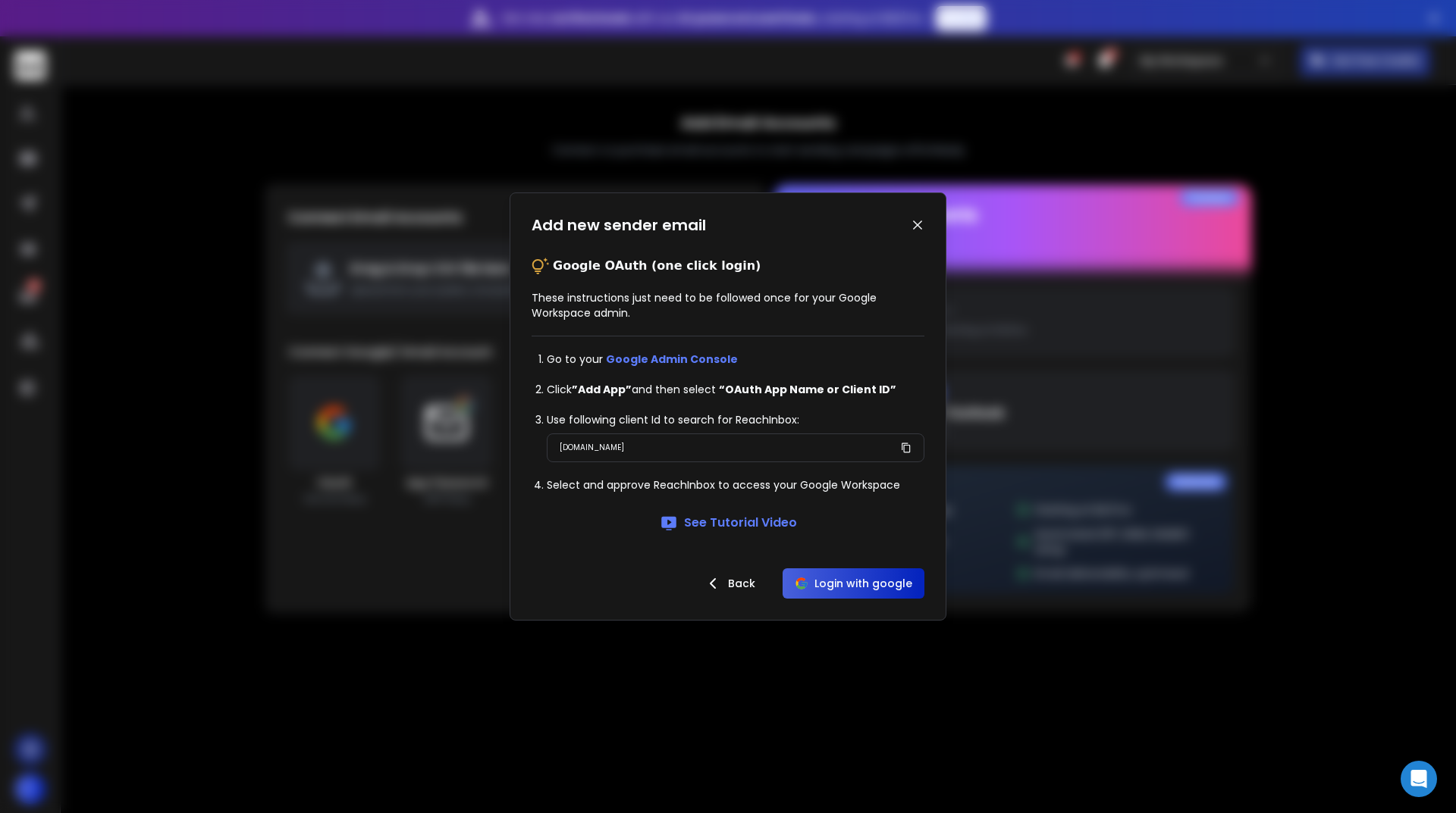
click at [869, 579] on button "Login with google" at bounding box center [853, 583] width 142 height 30
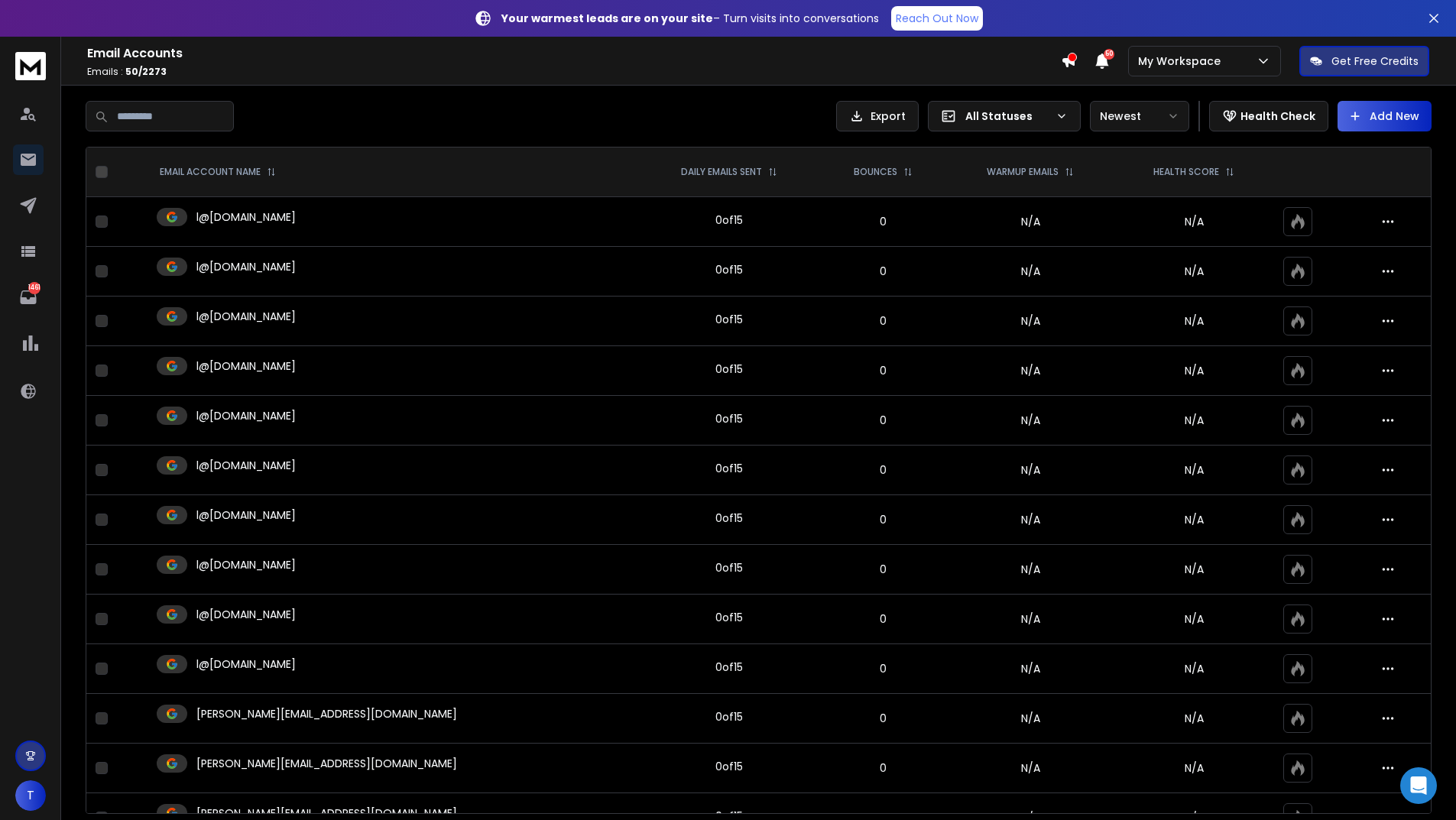
click at [1388, 124] on button "Add New" at bounding box center [1385, 116] width 94 height 30
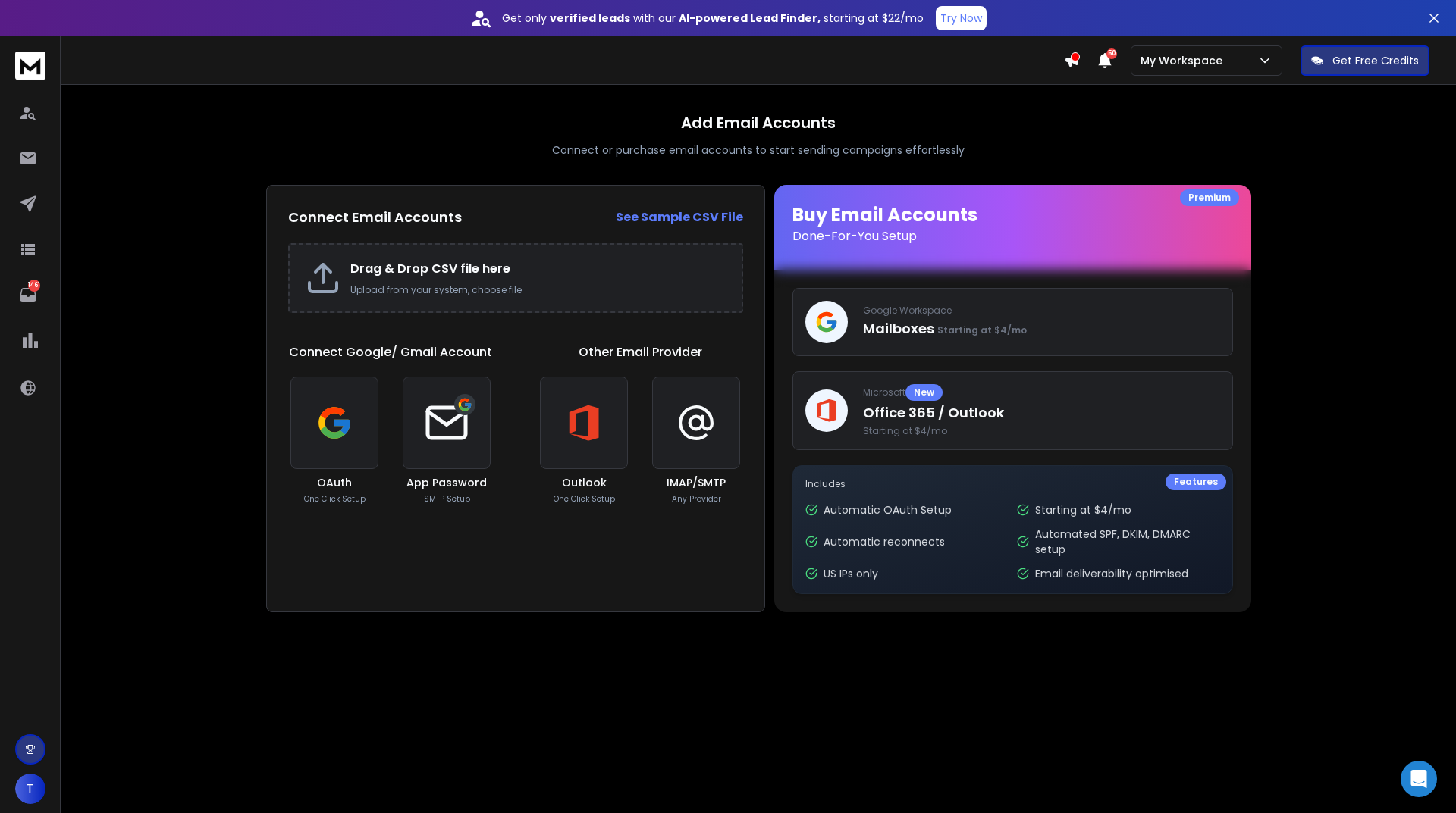
click at [351, 426] on icon at bounding box center [342, 427] width 16 height 15
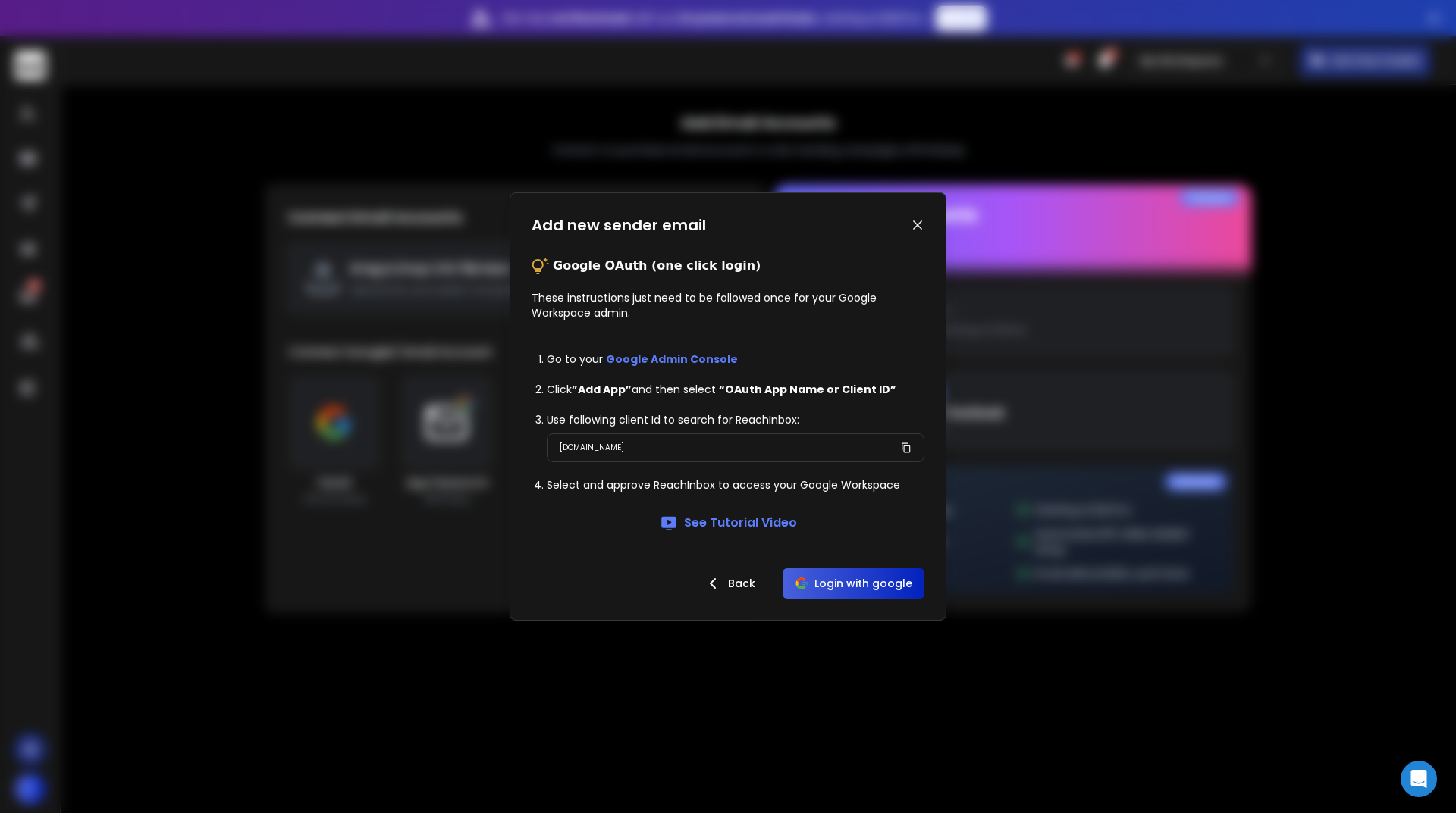
click at [845, 579] on button "Login with google" at bounding box center [853, 583] width 142 height 30
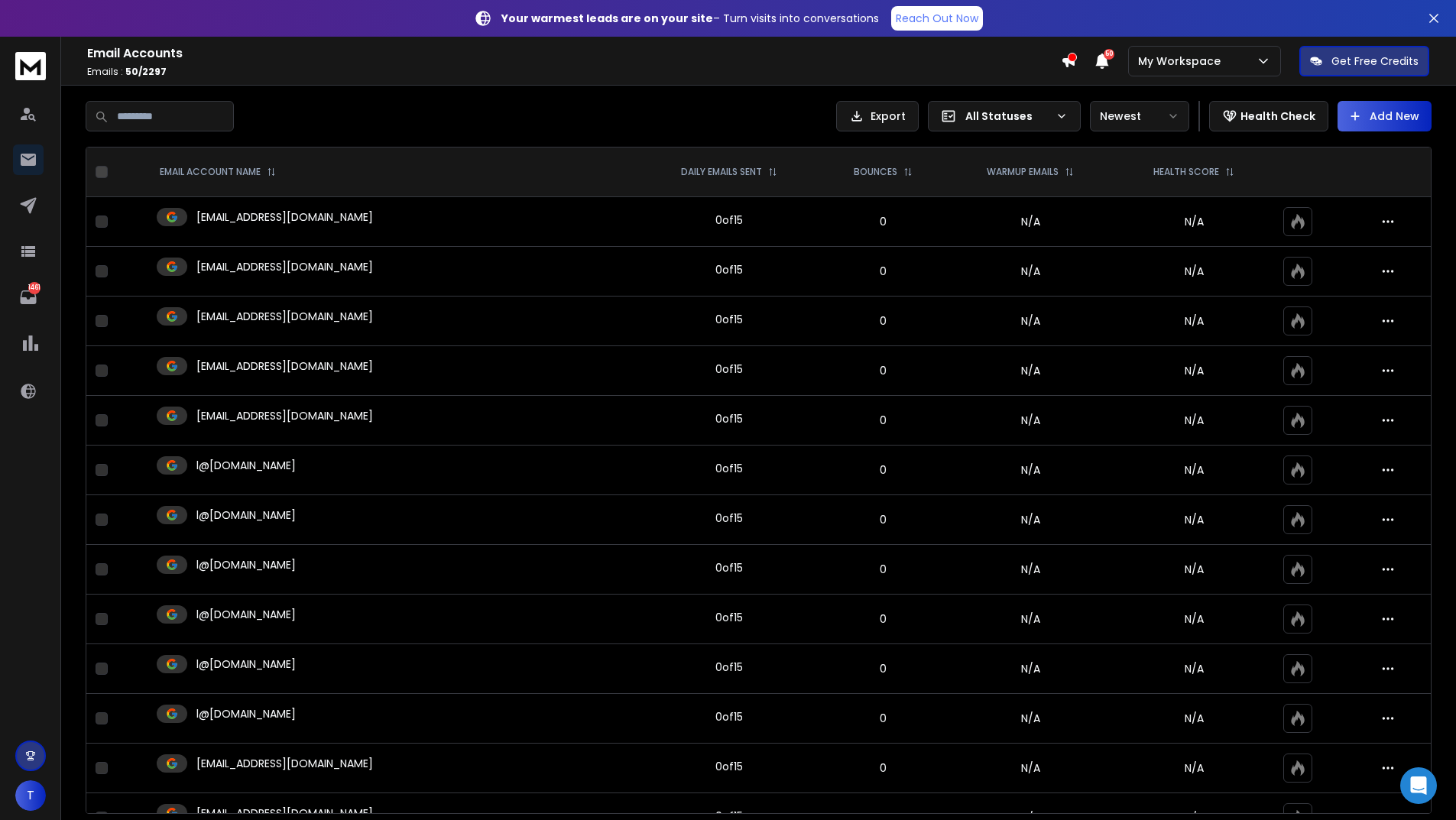
click at [1382, 104] on button "Add New" at bounding box center [1385, 116] width 94 height 30
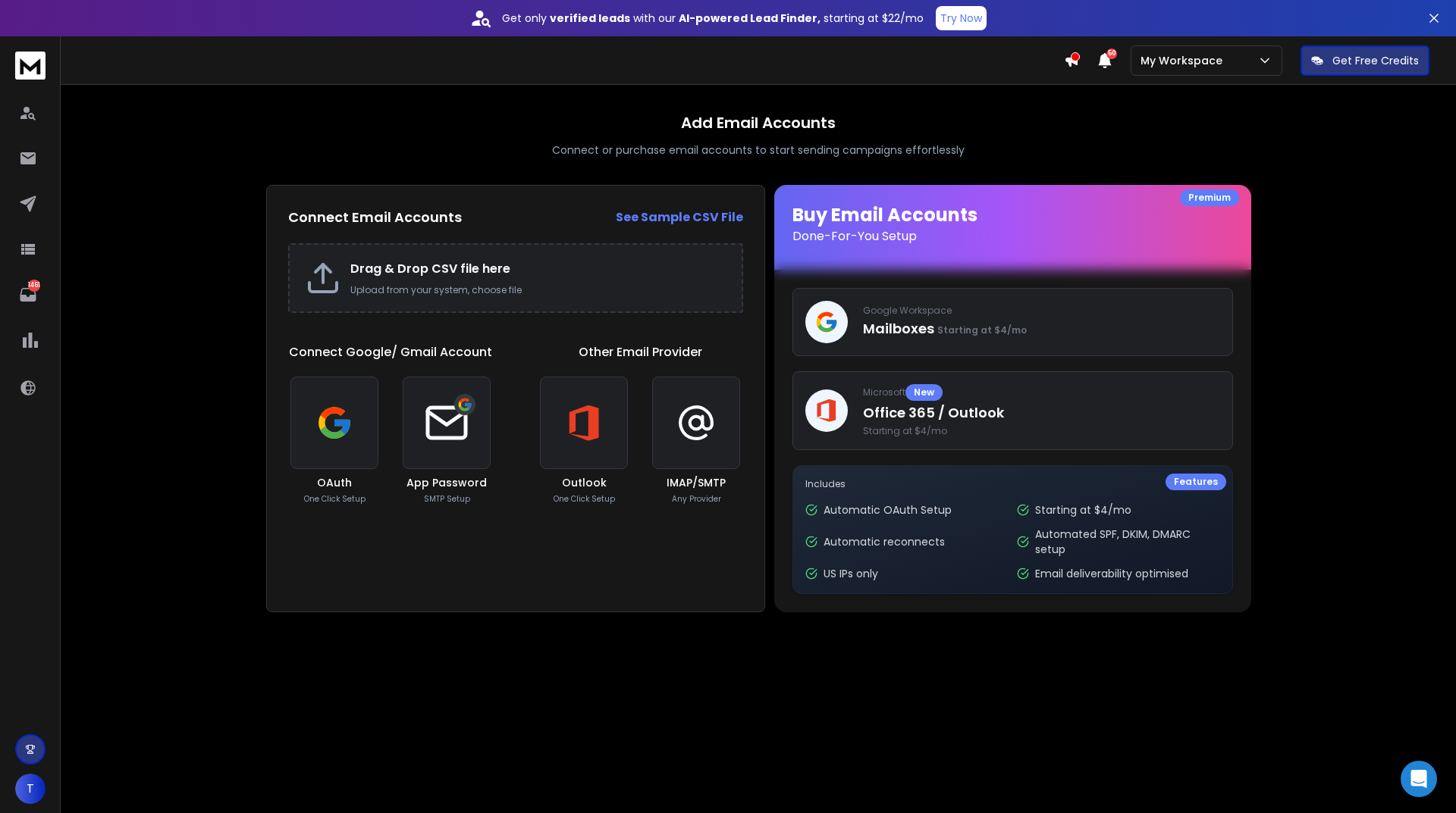
click at [292, 447] on div "OAuth One Click Setup App Password SMTP Setup" at bounding box center [391, 440] width 206 height 128
click at [342, 436] on icon at bounding box center [333, 432] width 25 height 13
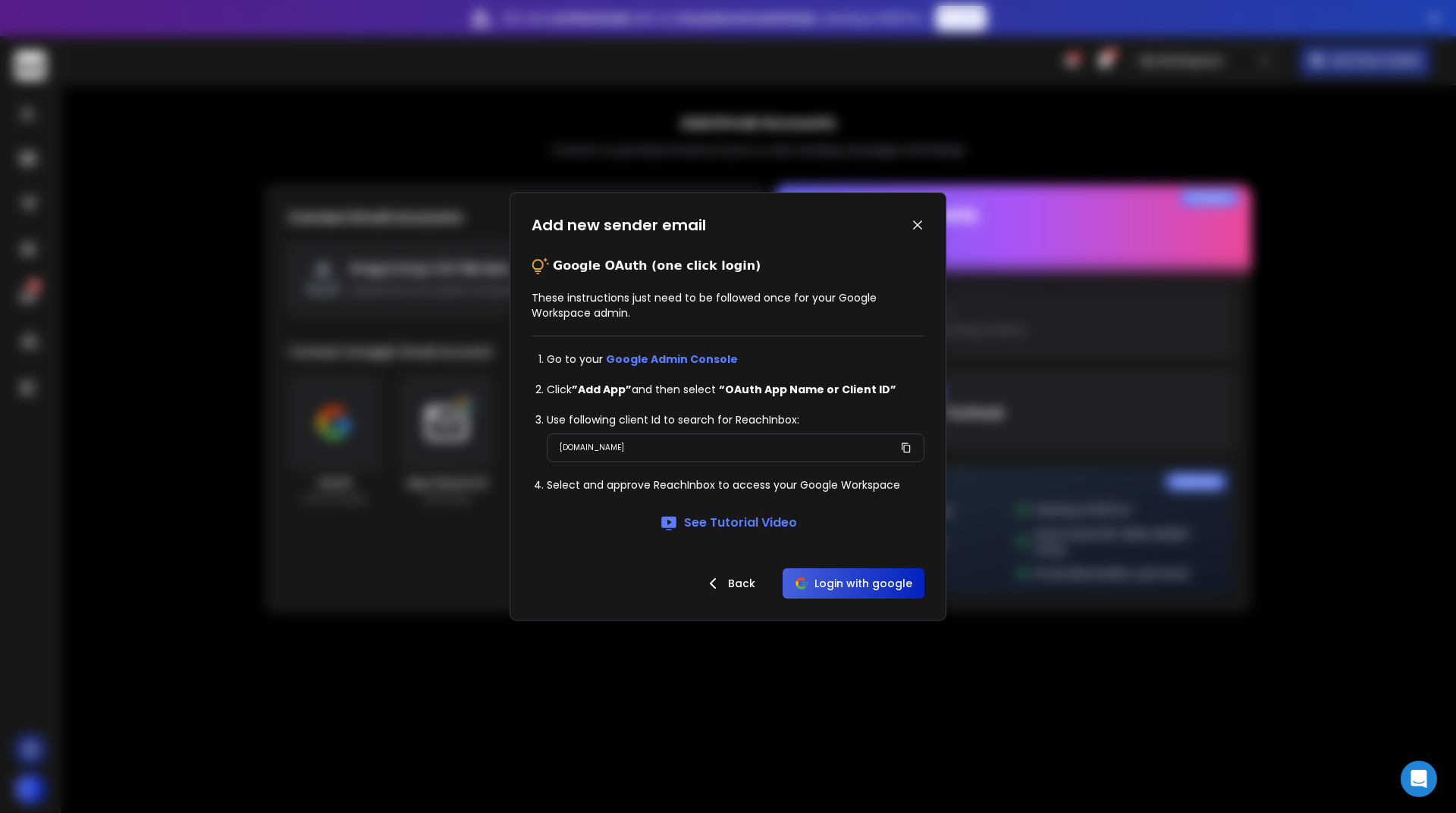
click at [841, 580] on button "Login with google" at bounding box center [853, 583] width 142 height 30
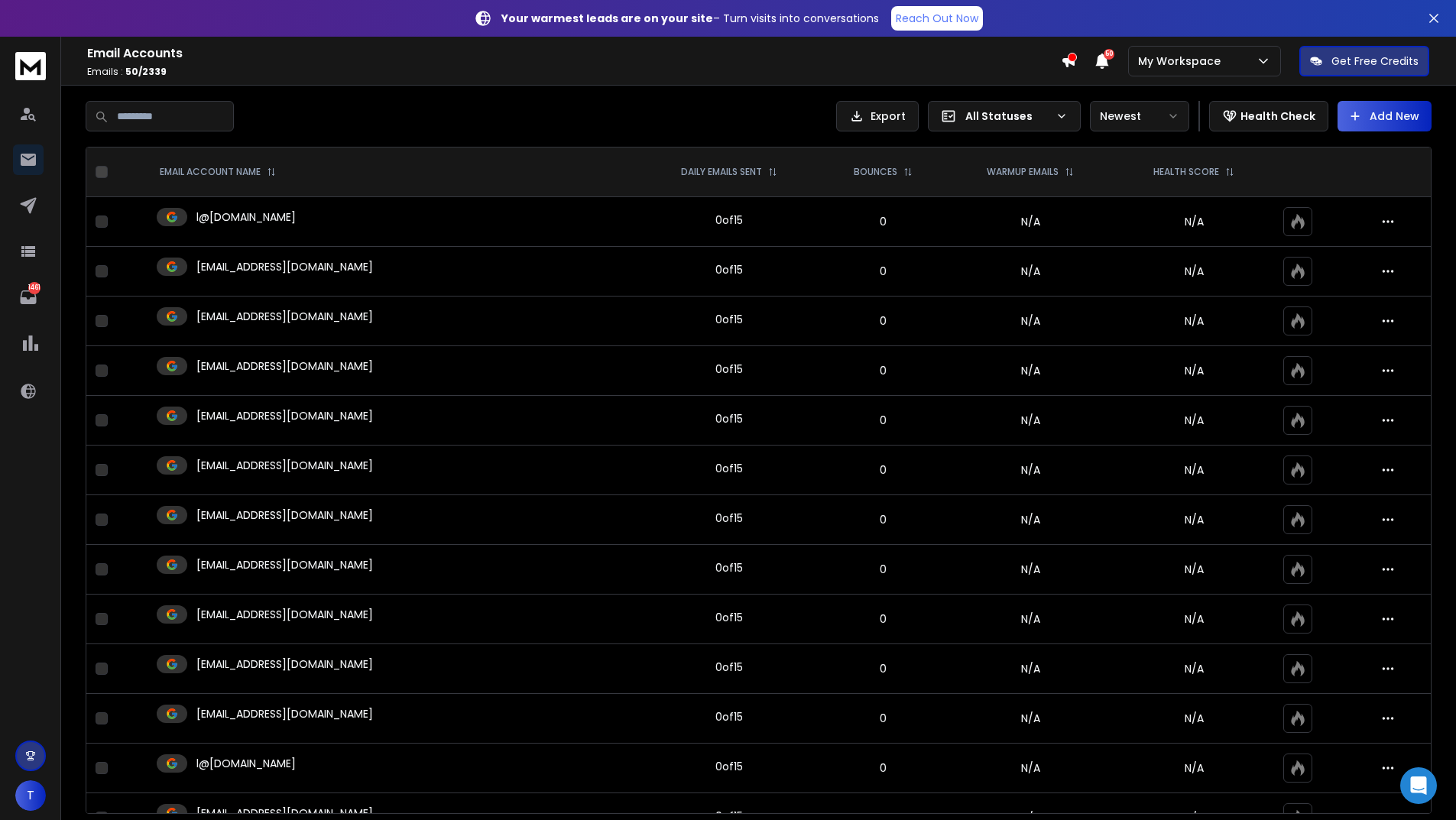
click at [1384, 104] on button "Add New" at bounding box center [1385, 116] width 94 height 30
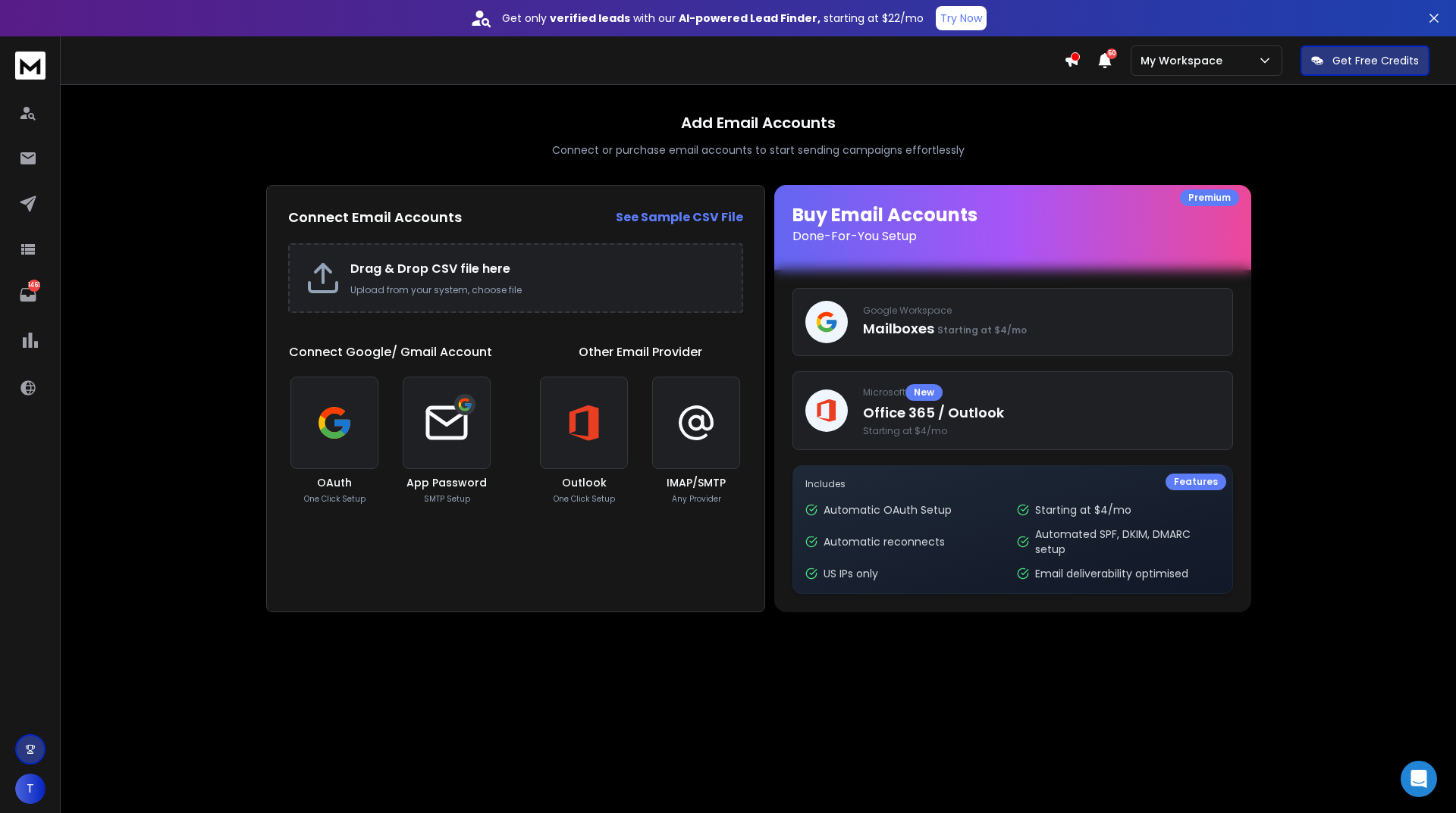
click at [302, 424] on div at bounding box center [335, 423] width 88 height 92
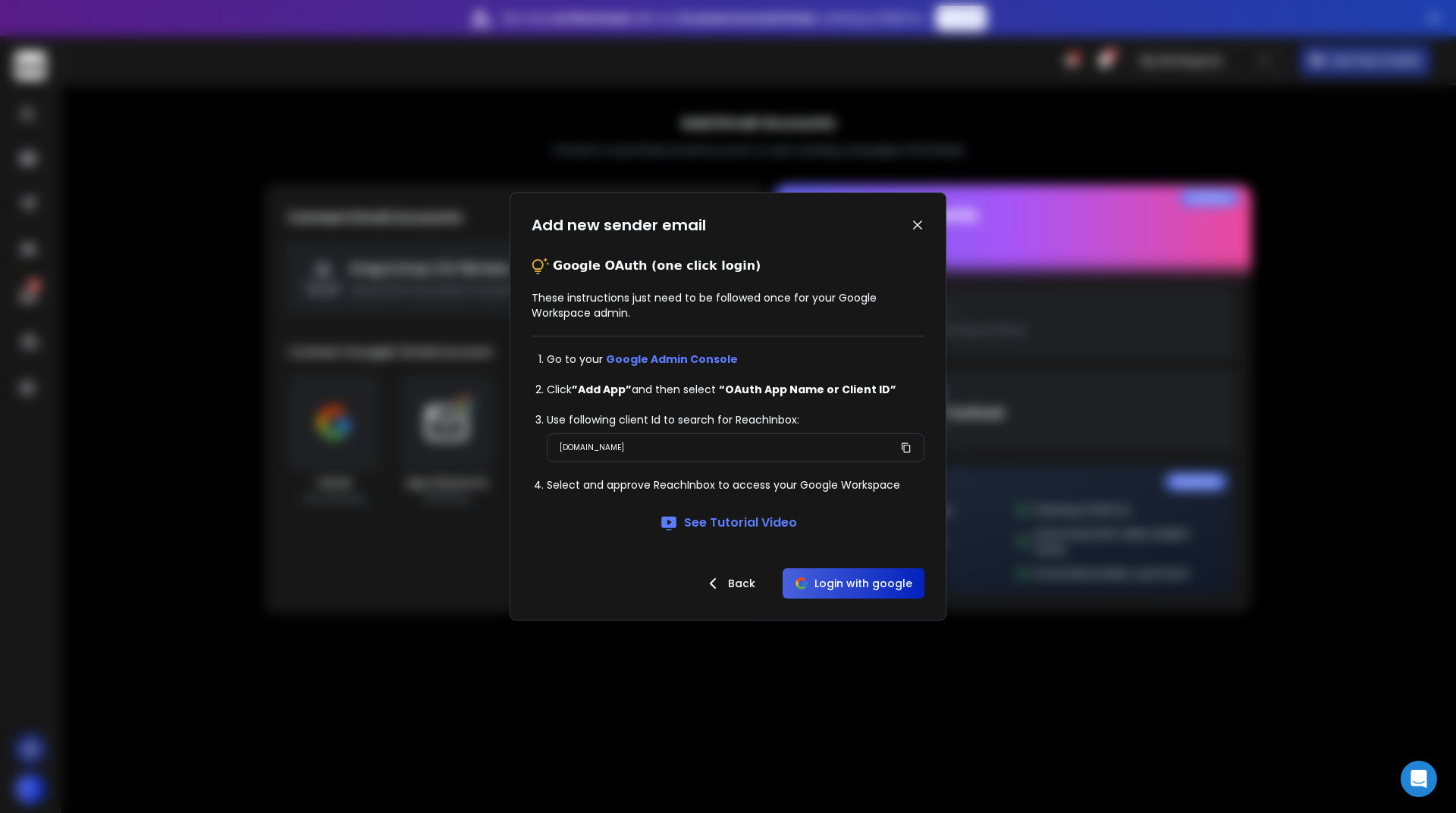
click at [802, 579] on icon at bounding box center [801, 583] width 13 height 13
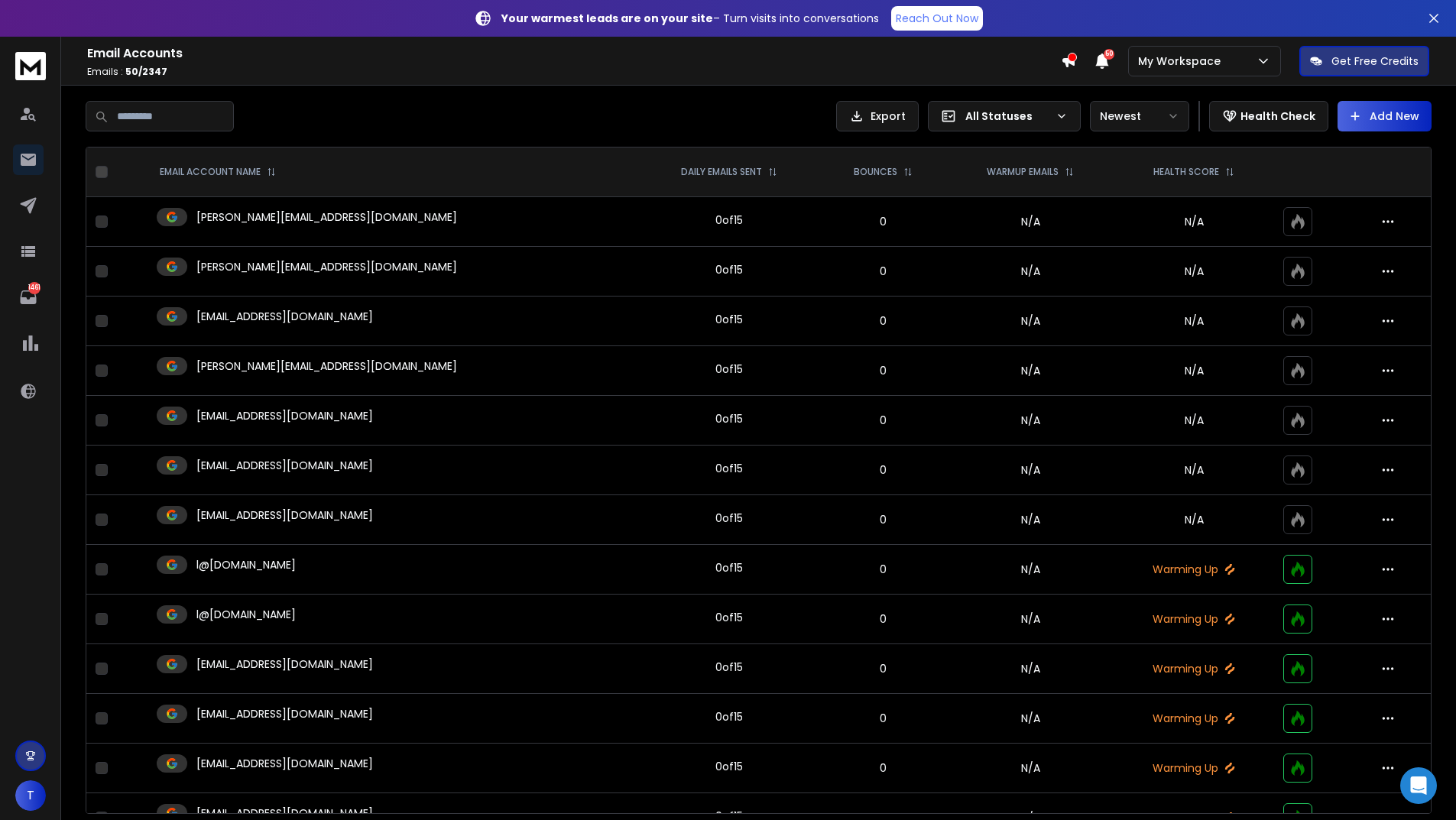
click at [1356, 118] on icon at bounding box center [1356, 116] width 11 height 11
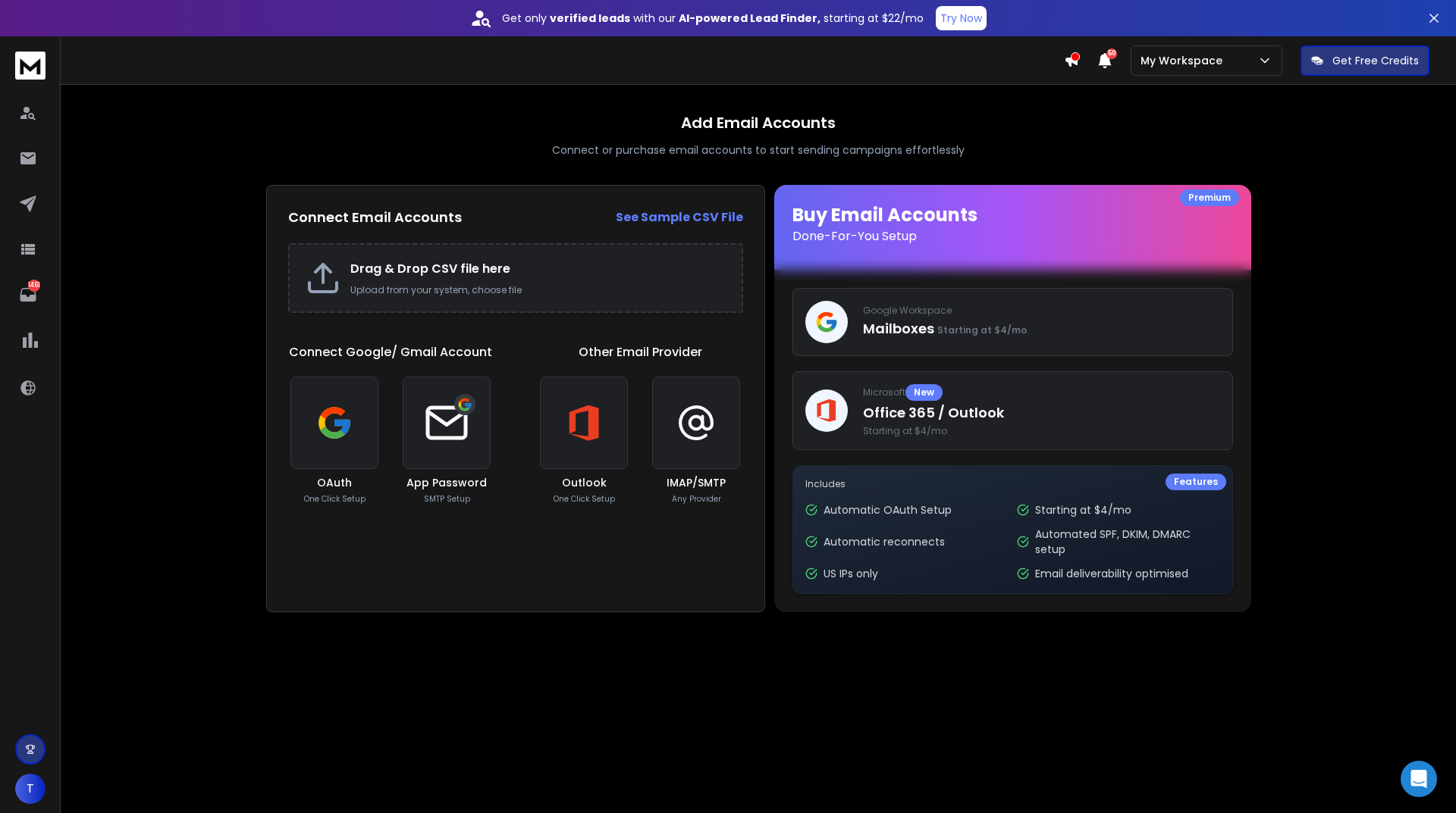
click at [326, 440] on icon at bounding box center [334, 423] width 38 height 46
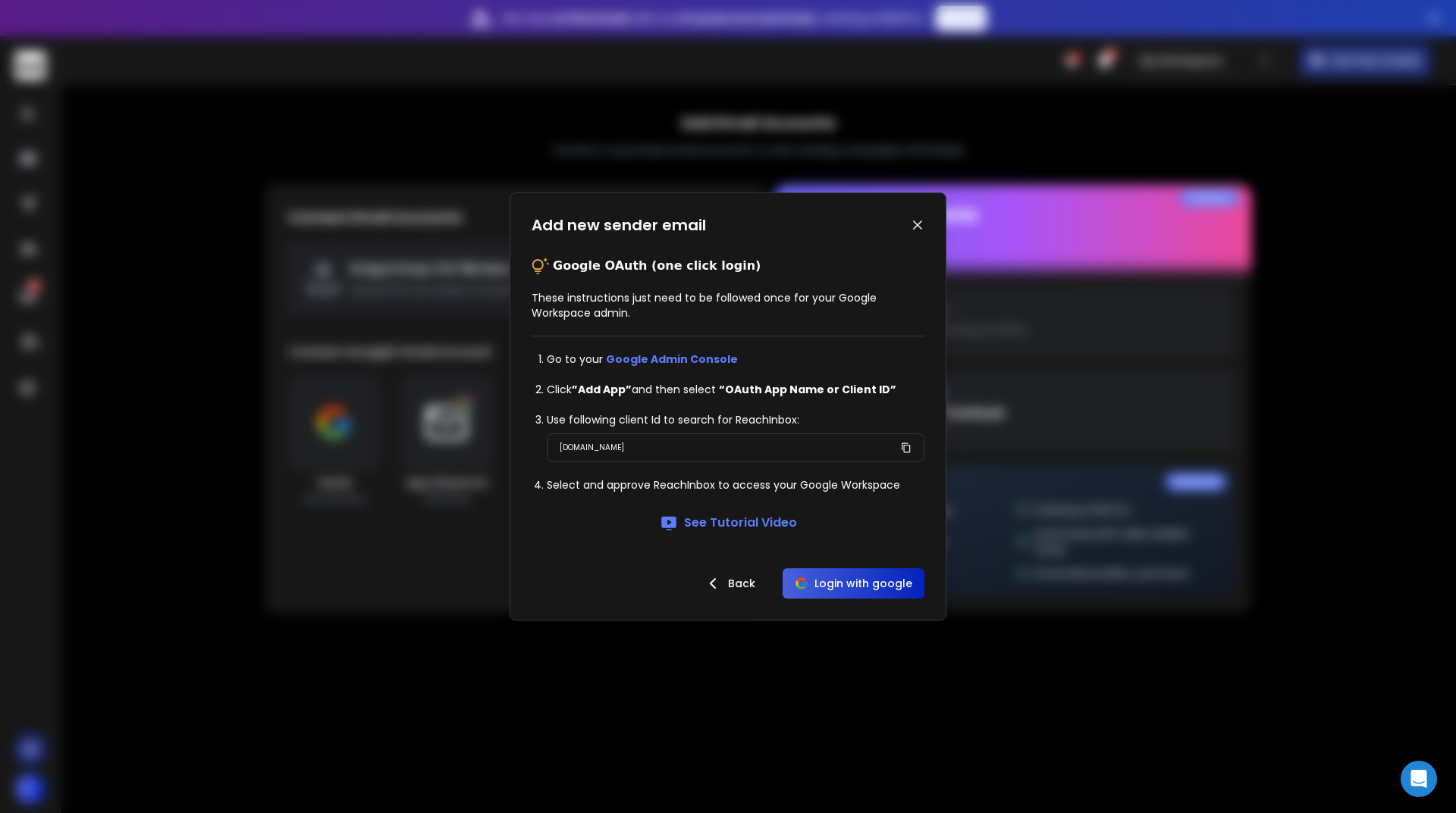
click at [877, 575] on button "Login with google" at bounding box center [853, 583] width 142 height 30
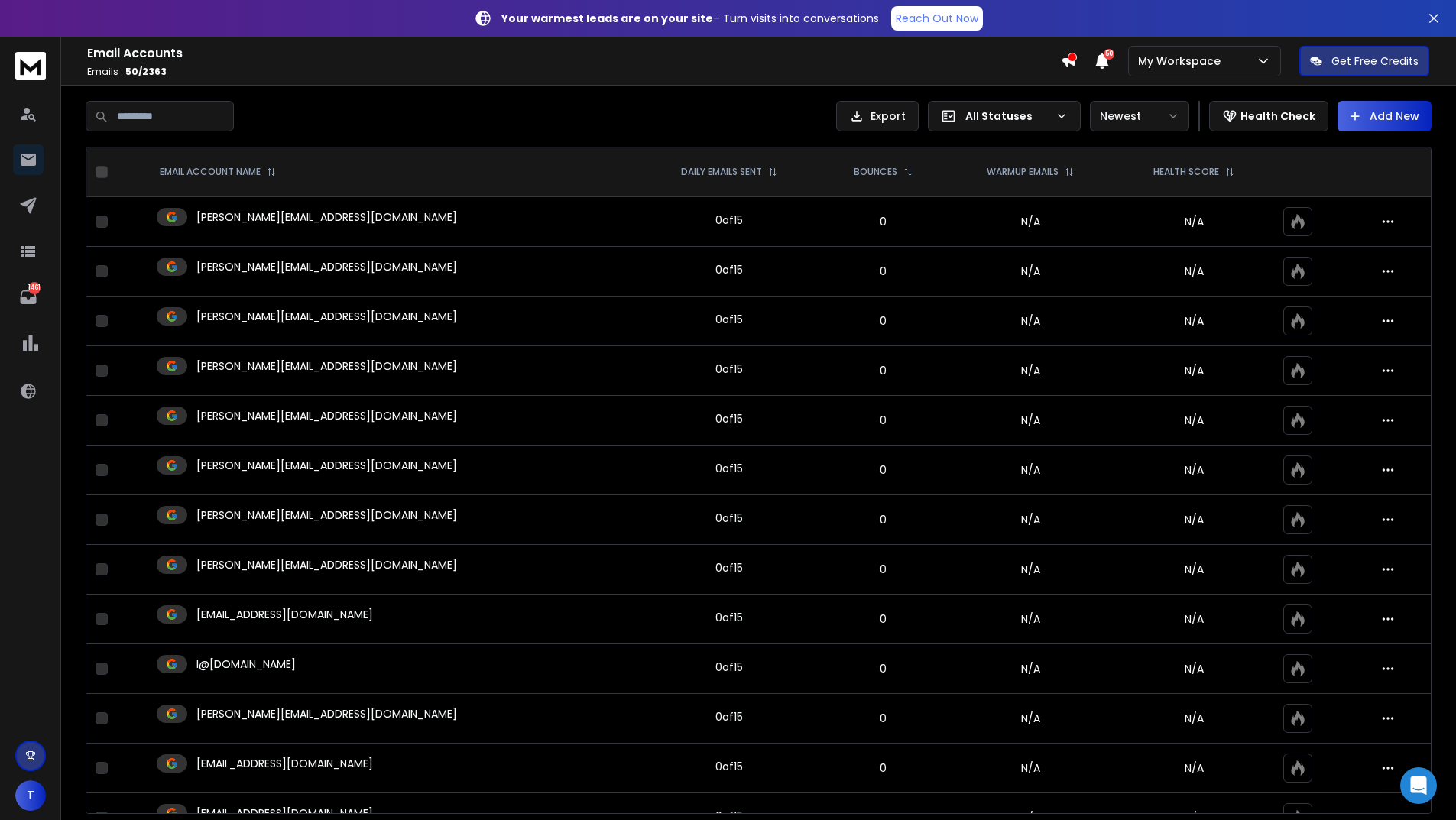
click at [1359, 123] on button "Add New" at bounding box center [1385, 116] width 94 height 30
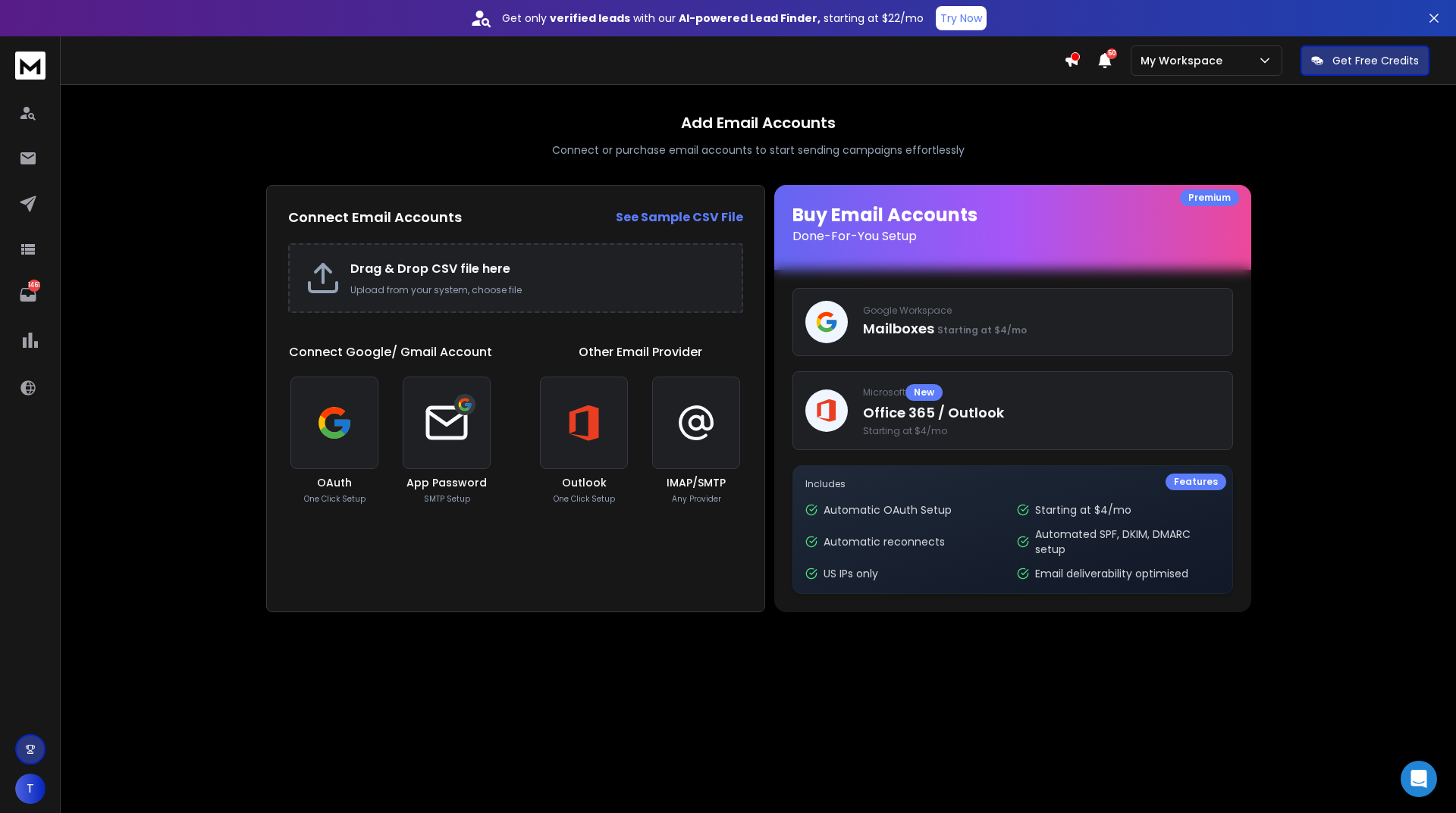
click at [957, 404] on p "Office 365 / Outlook" at bounding box center [1041, 413] width 357 height 21
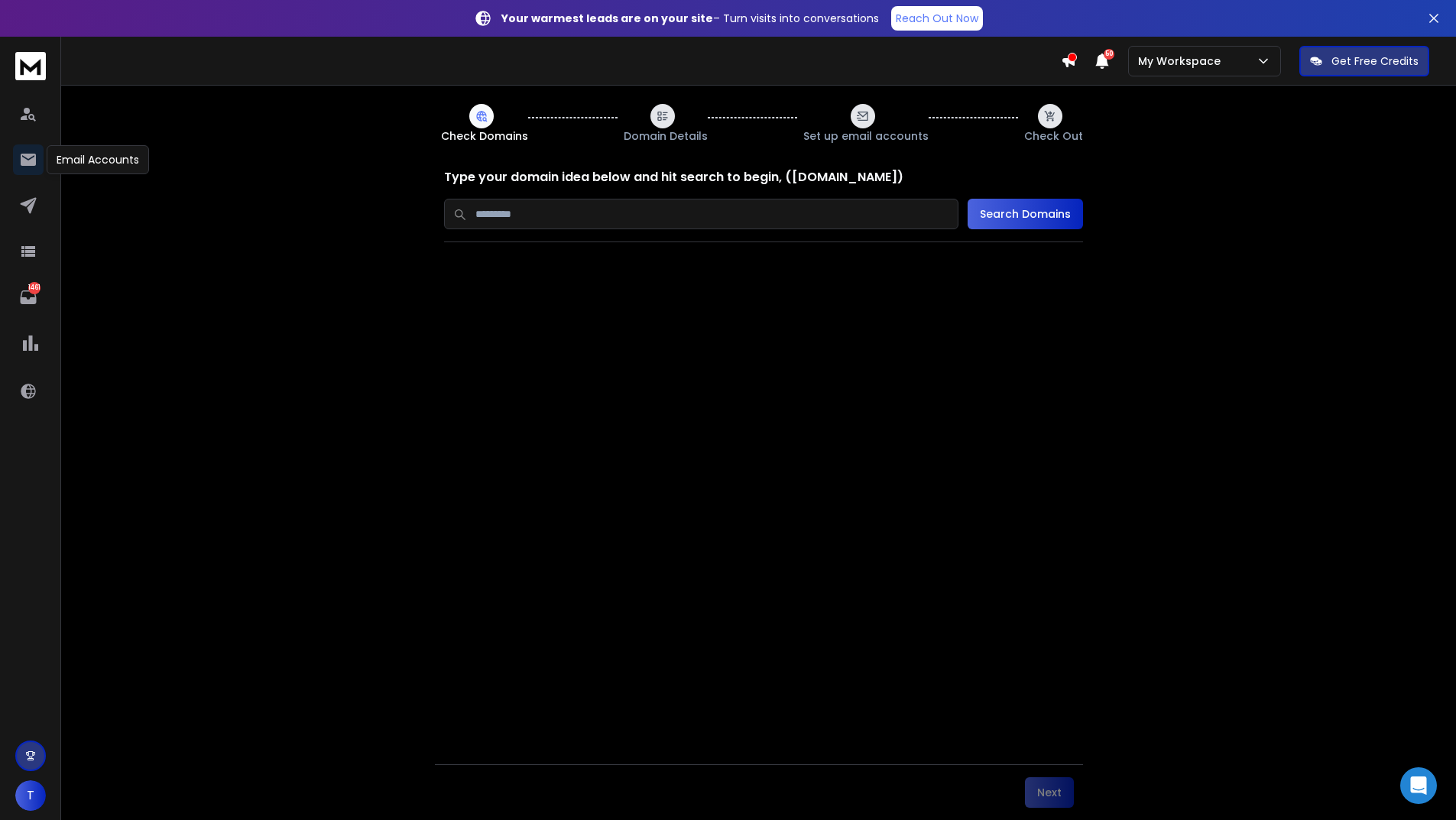
click at [25, 167] on icon at bounding box center [28, 160] width 19 height 19
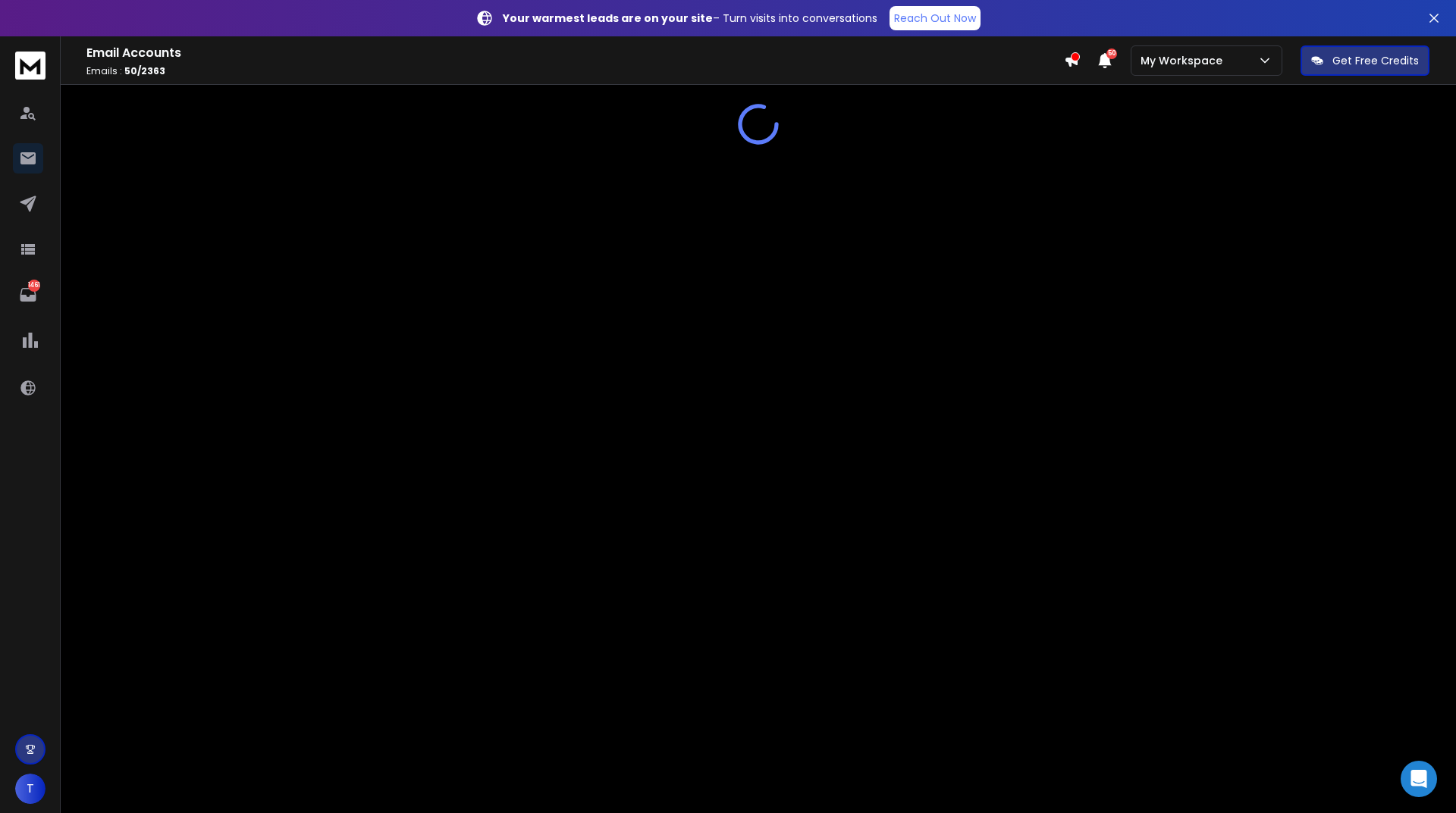
click at [1393, 64] on p "Get Free Credits" at bounding box center [1376, 60] width 86 height 15
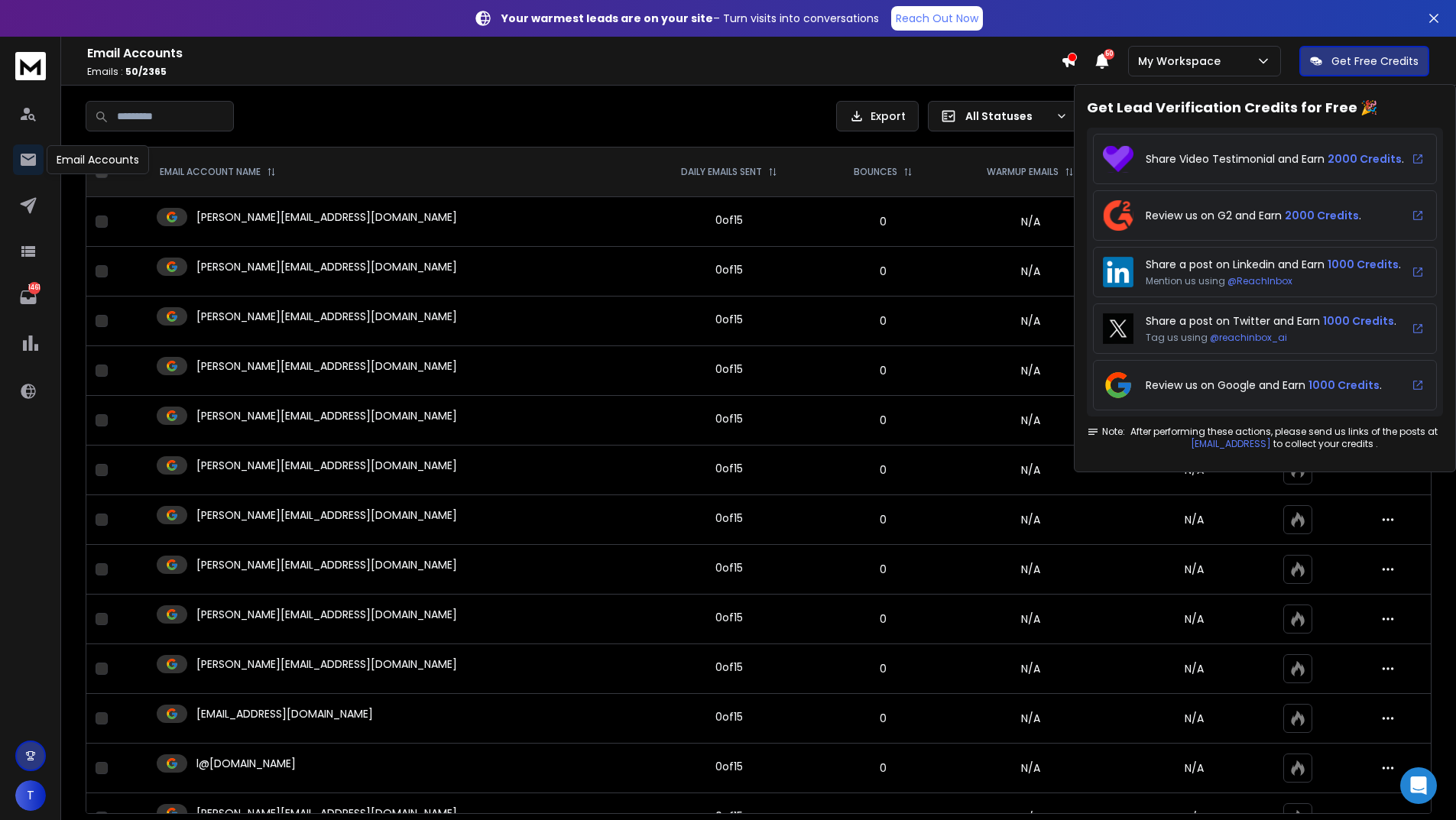
click at [43, 164] on div at bounding box center [31, 163] width 36 height 36
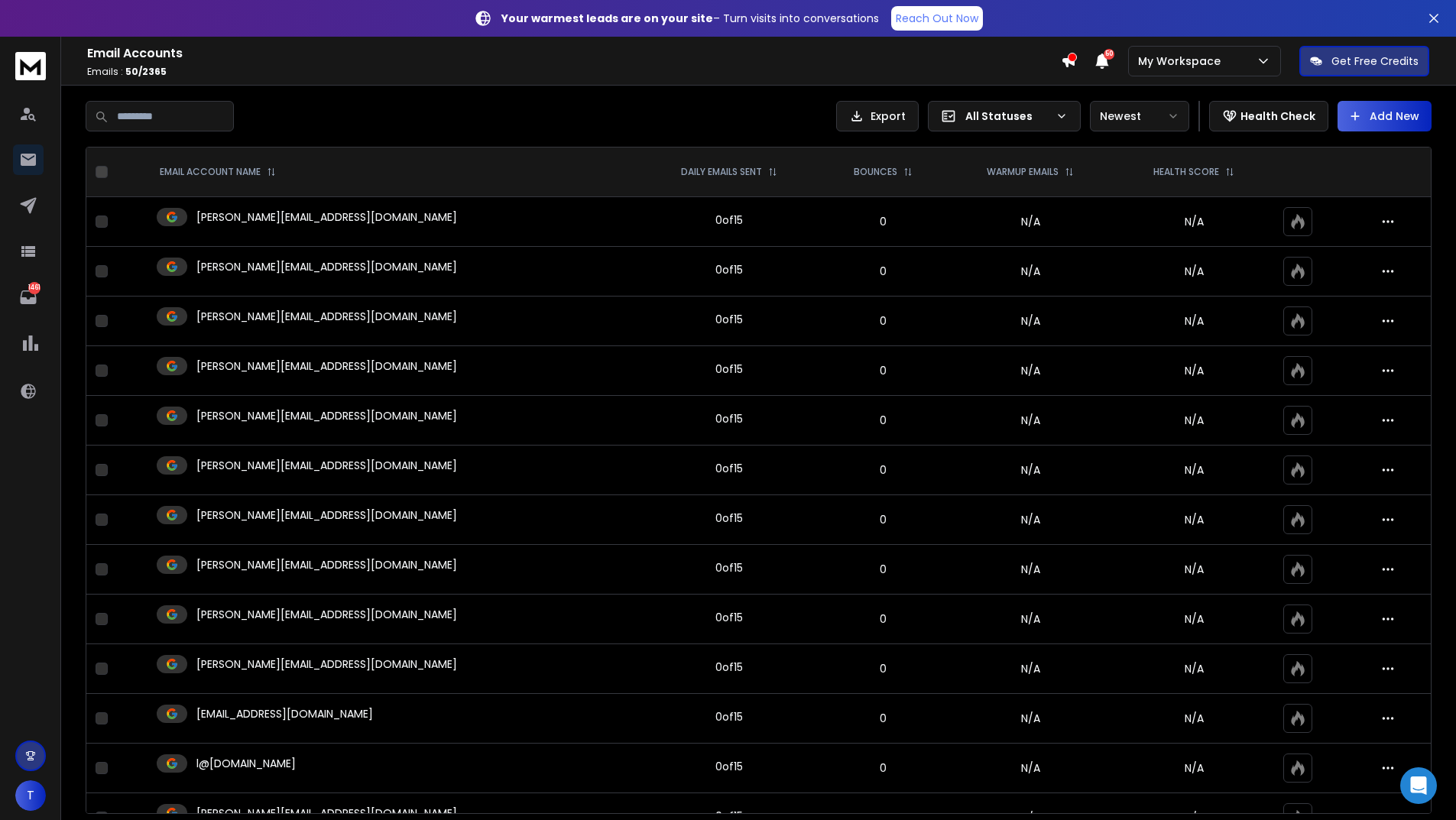
click at [1373, 113] on button "Add New" at bounding box center [1385, 116] width 94 height 30
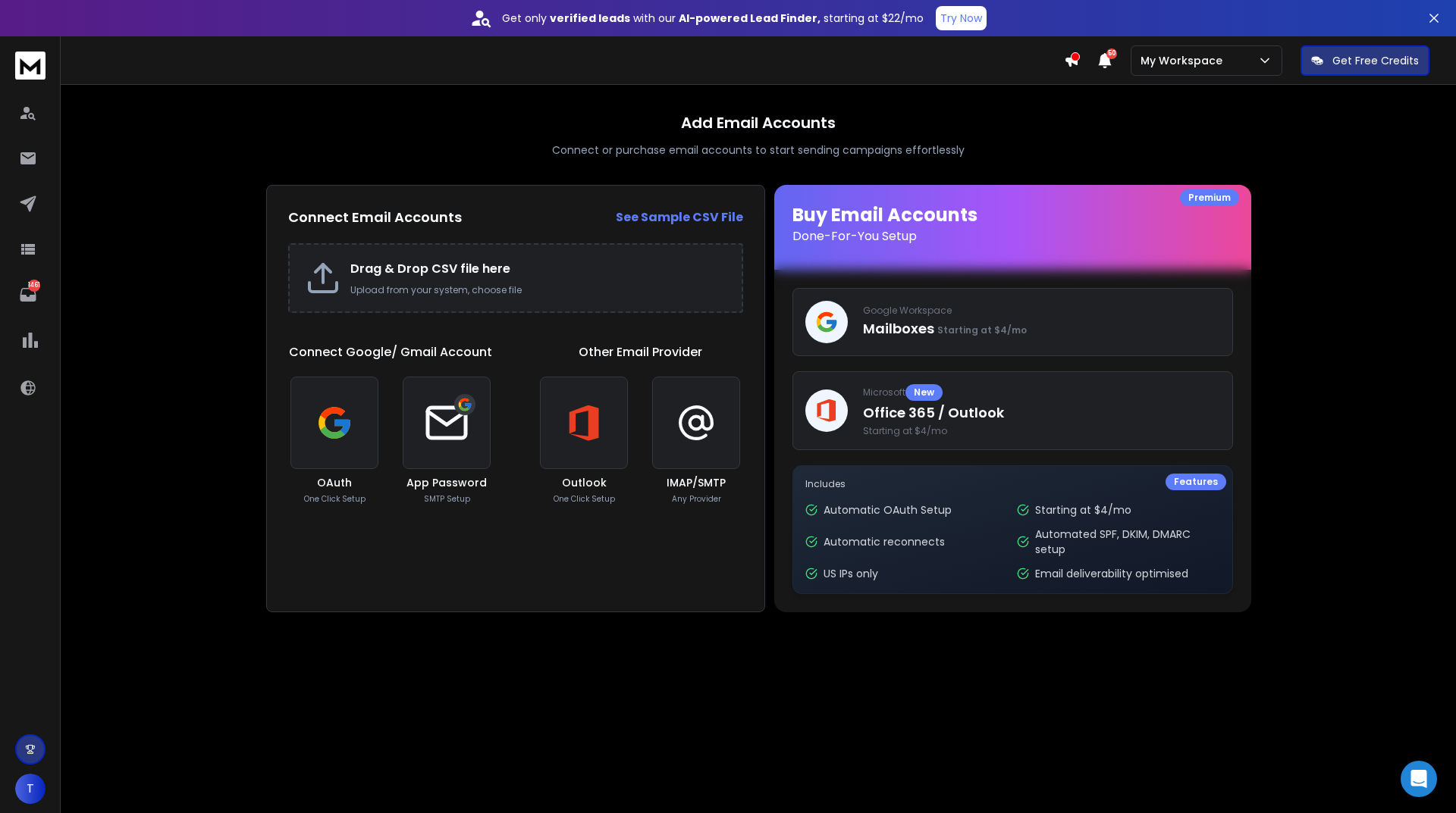
click at [384, 417] on div "OAuth One Click Setup App Password SMTP Setup" at bounding box center [391, 440] width 206 height 128
click at [353, 413] on icon at bounding box center [334, 423] width 38 height 46
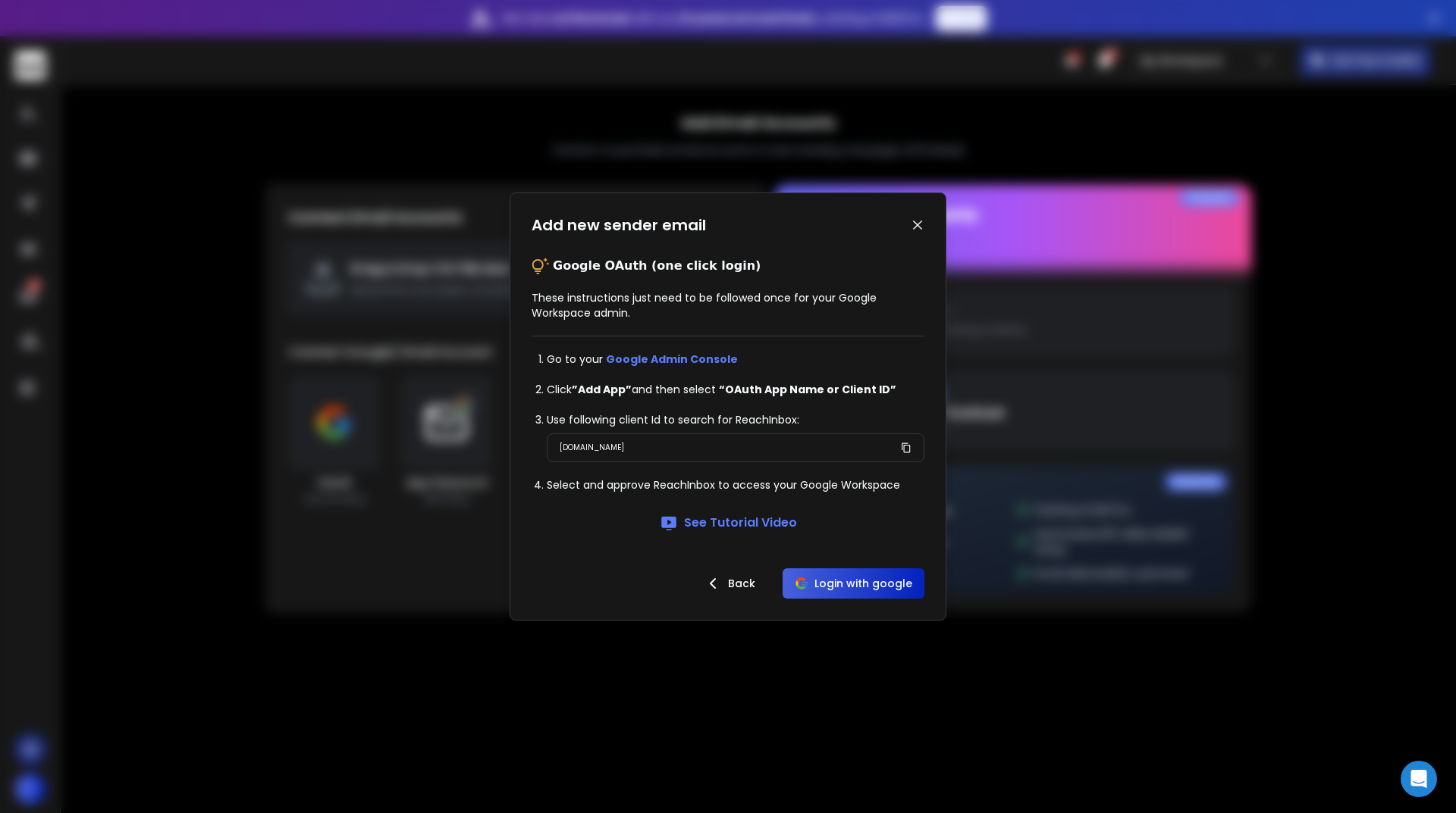
click at [836, 573] on button "Login with google" at bounding box center [853, 583] width 142 height 30
